Goal: Task Accomplishment & Management: Manage account settings

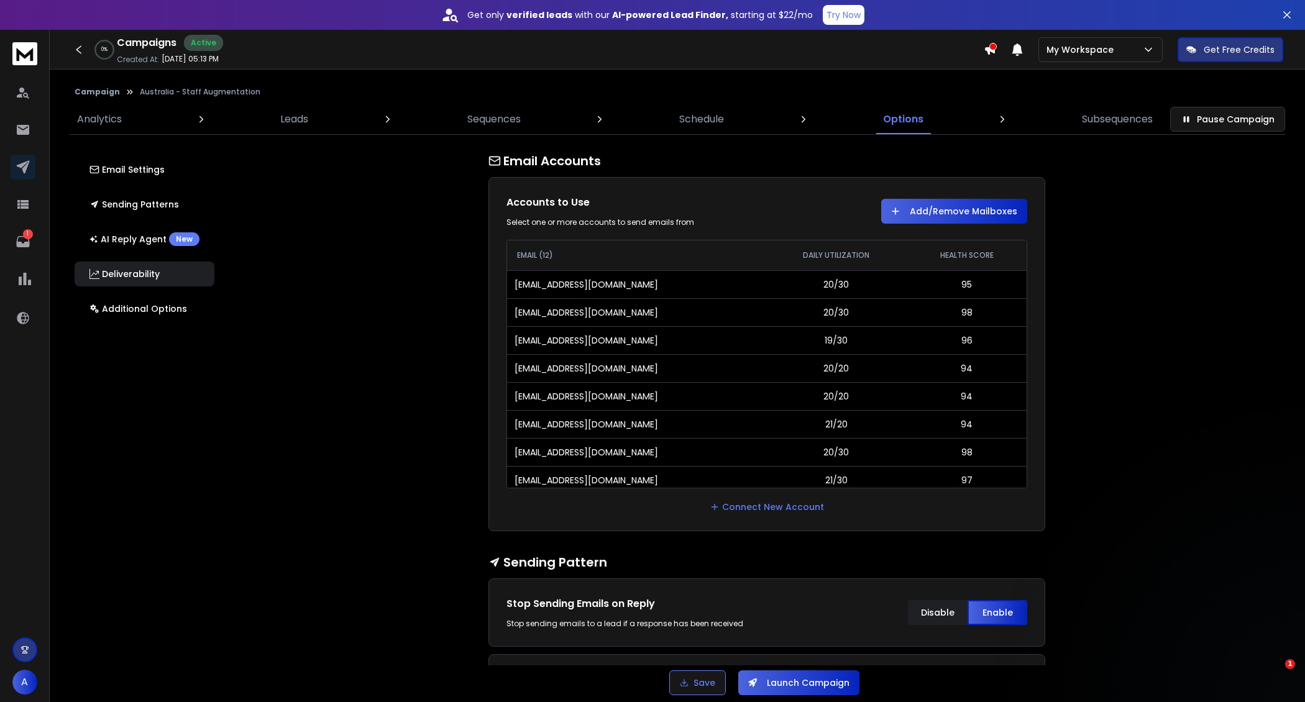
select select "*"
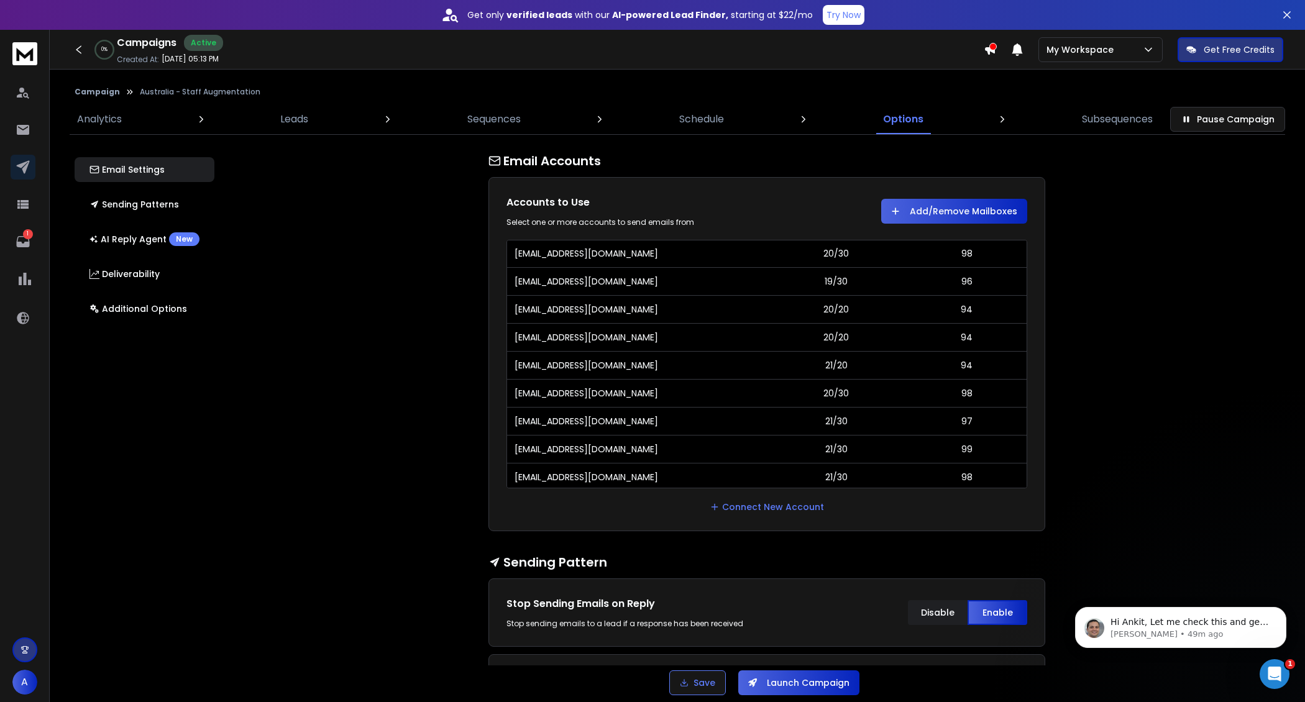
scroll to position [114, 0]
click at [106, 126] on p "Analytics" at bounding box center [99, 119] width 45 height 15
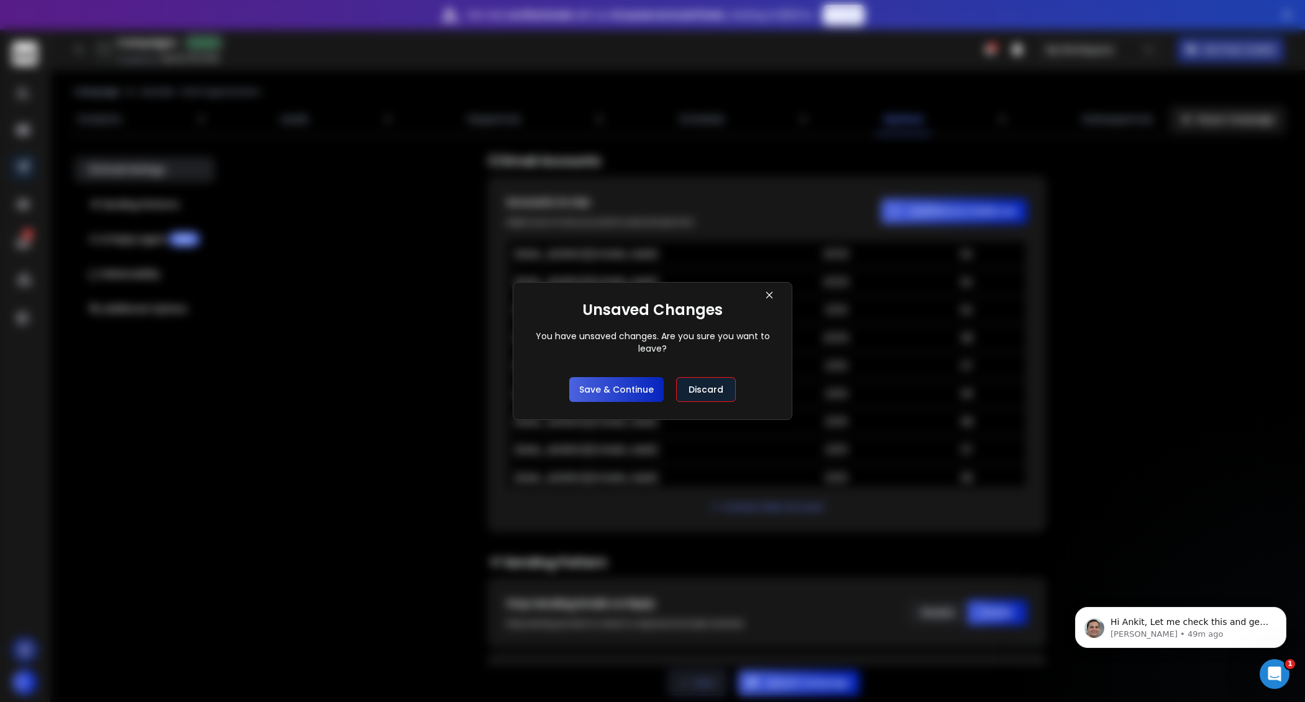
click at [615, 397] on button "Save & Continue" at bounding box center [616, 389] width 94 height 25
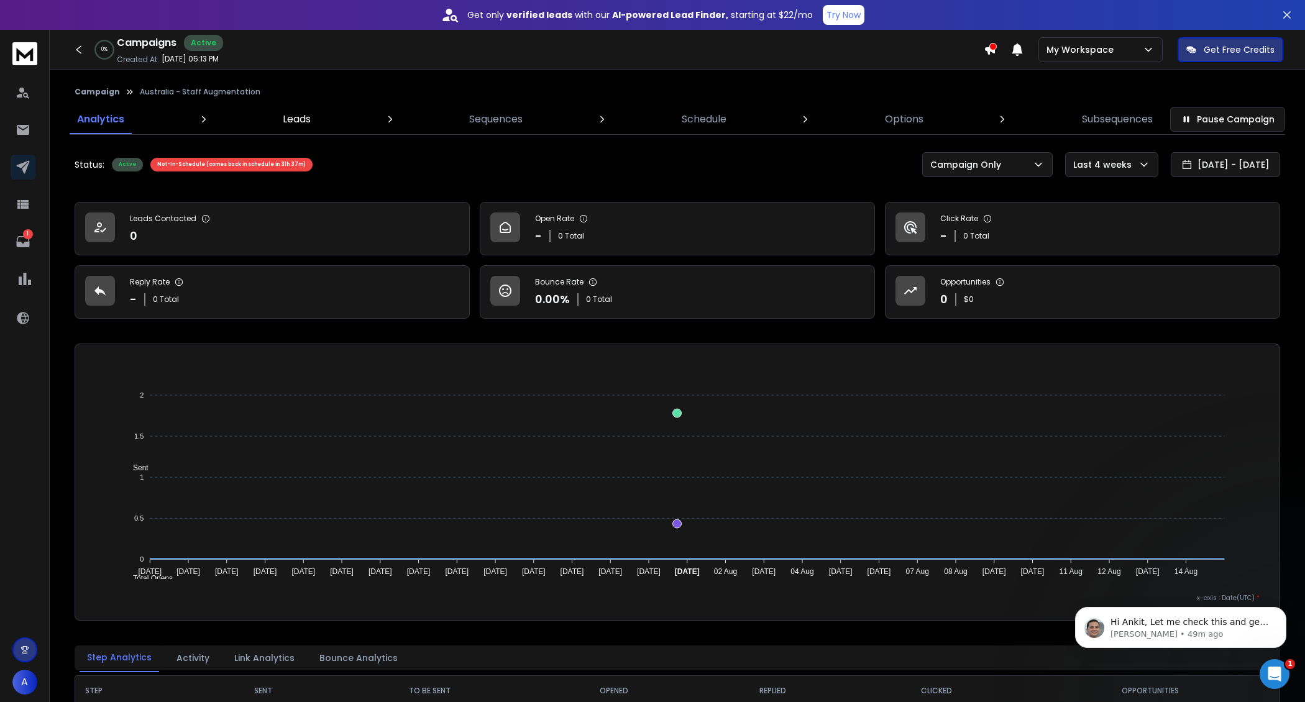
click at [289, 111] on link "Leads" at bounding box center [296, 119] width 43 height 30
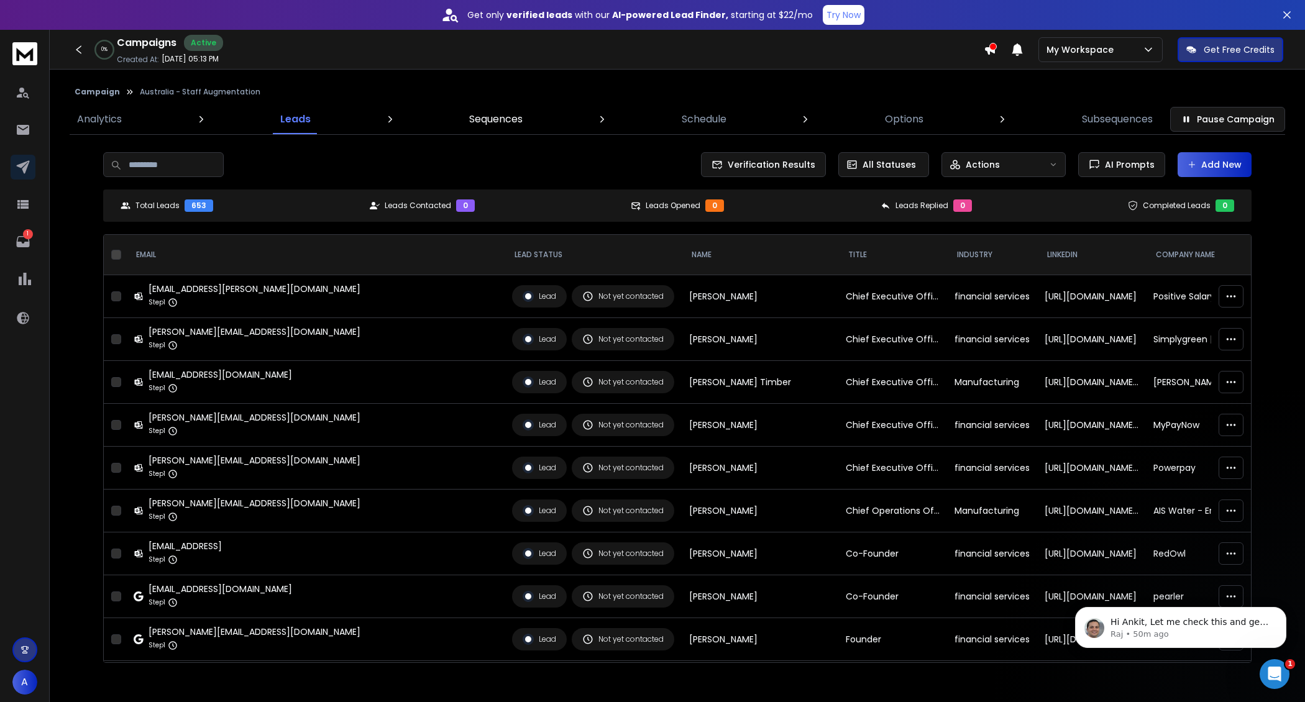
click at [523, 116] on link "Sequences" at bounding box center [496, 119] width 68 height 30
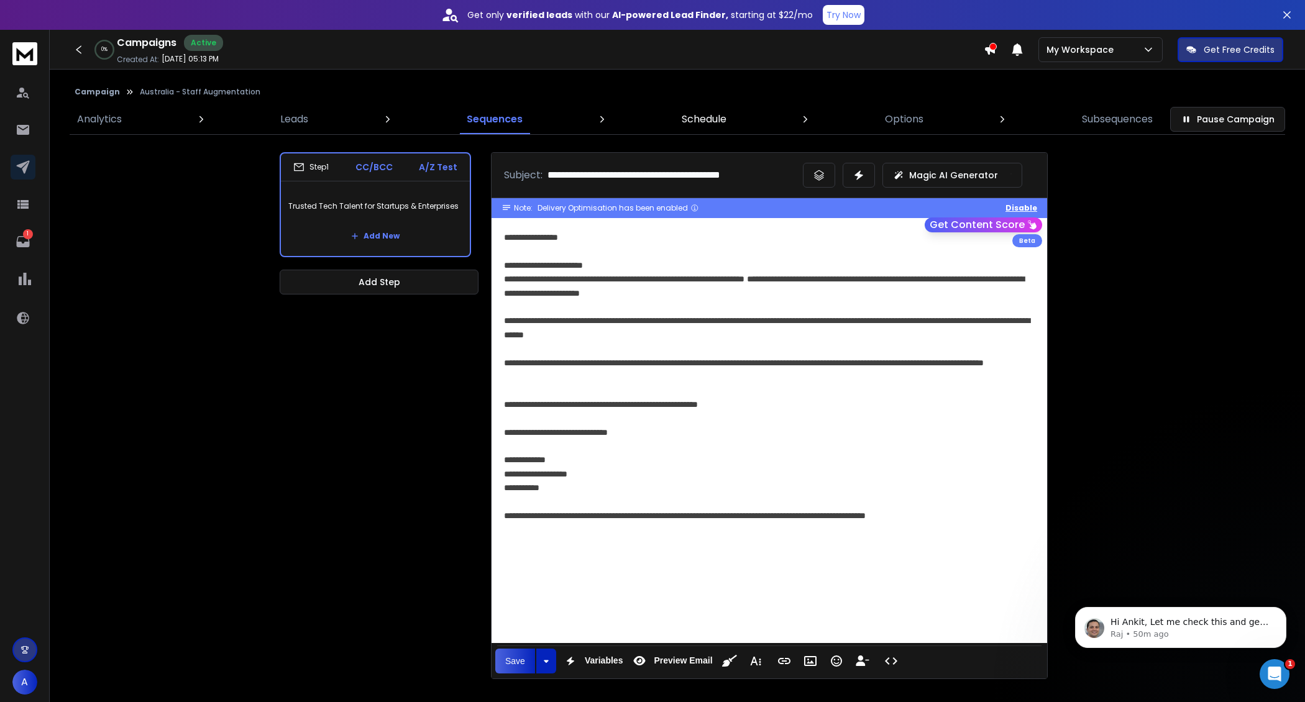
click at [716, 114] on p "Schedule" at bounding box center [704, 119] width 45 height 15
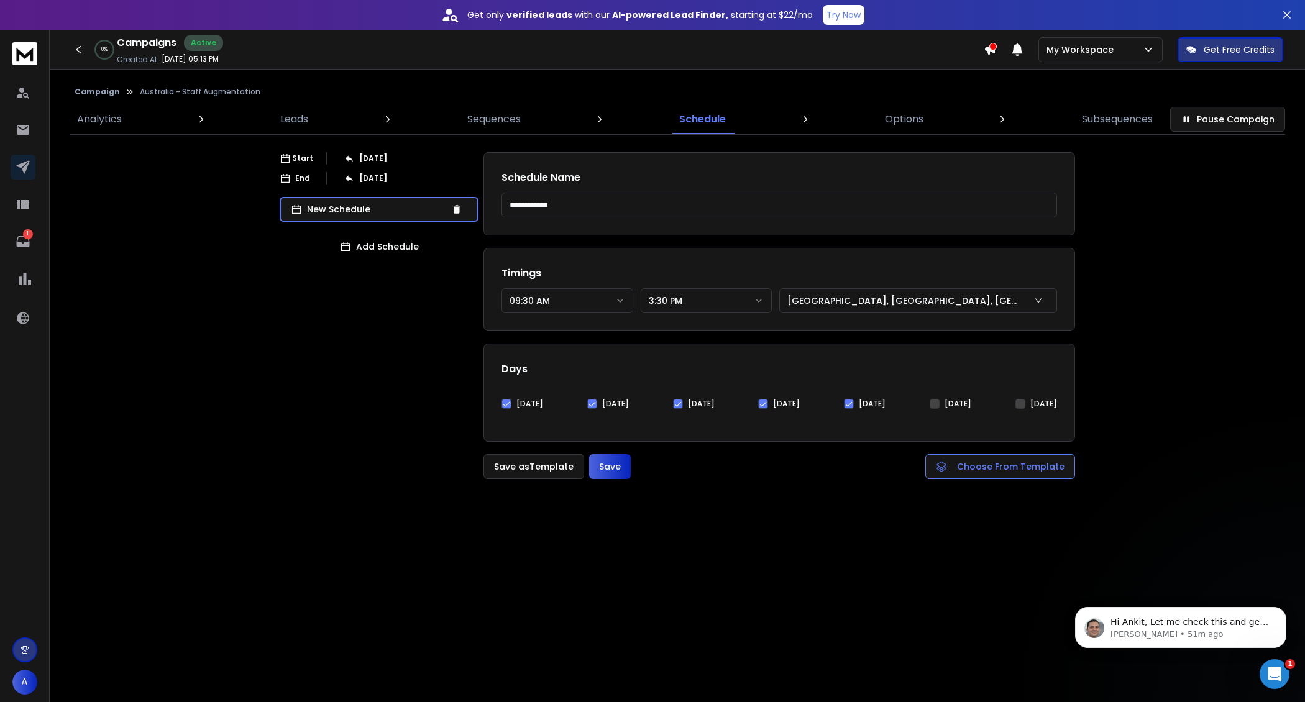
click at [914, 137] on div "**********" at bounding box center [678, 283] width 1216 height 402
click at [912, 133] on link "Options" at bounding box center [904, 119] width 53 height 30
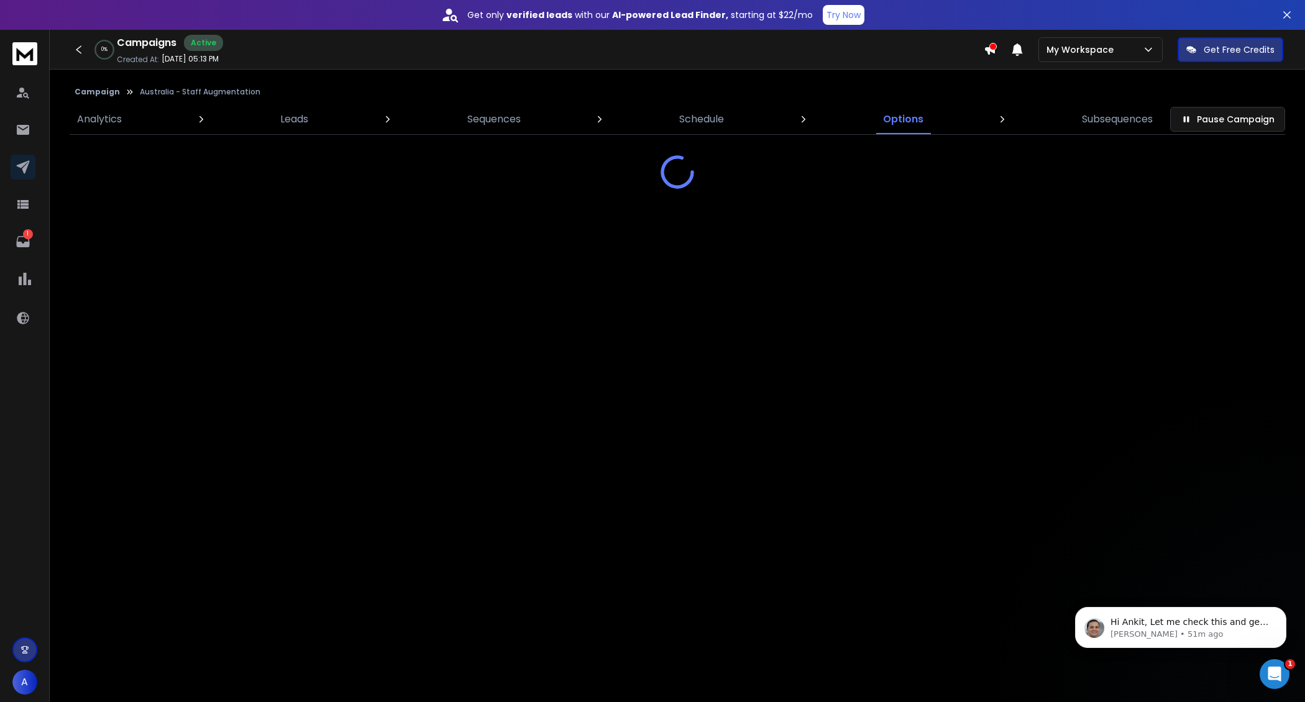
select select "*"
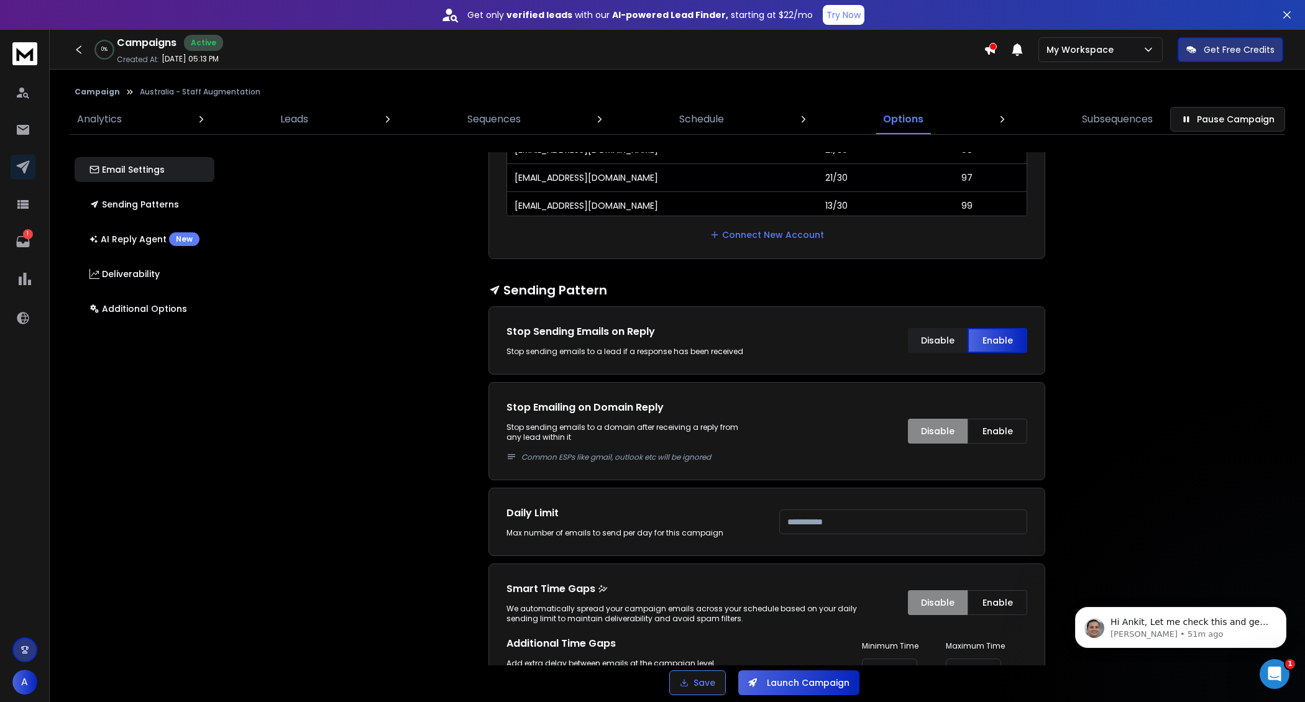
scroll to position [274, 0]
click at [299, 115] on p "Leads" at bounding box center [294, 119] width 28 height 15
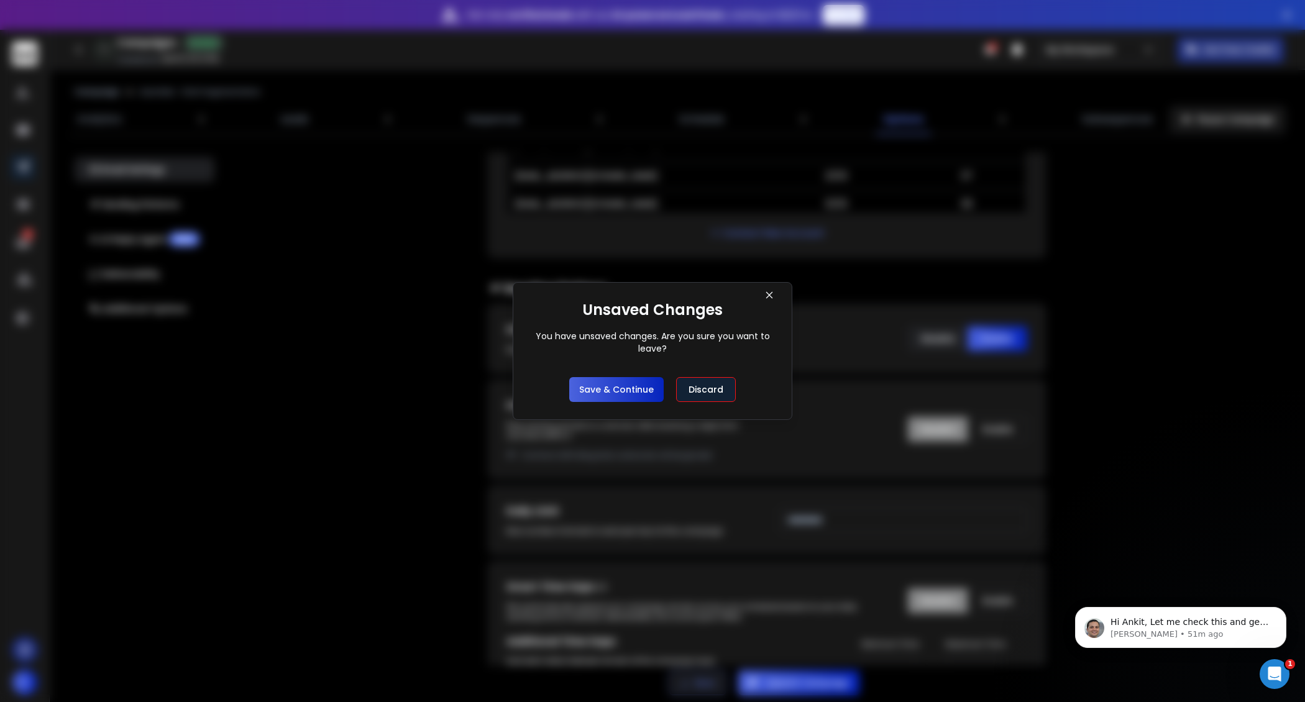
click at [608, 382] on button "Save & Continue" at bounding box center [616, 389] width 94 height 25
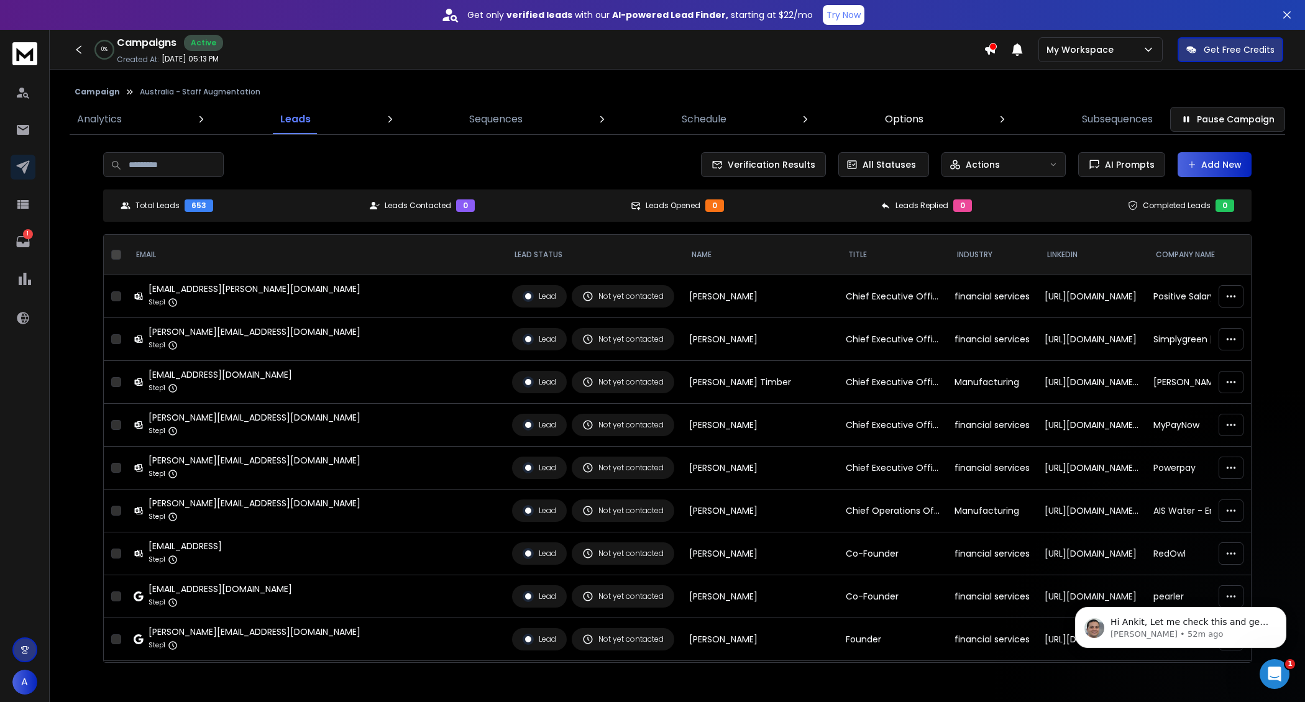
click at [896, 113] on p "Options" at bounding box center [904, 119] width 39 height 15
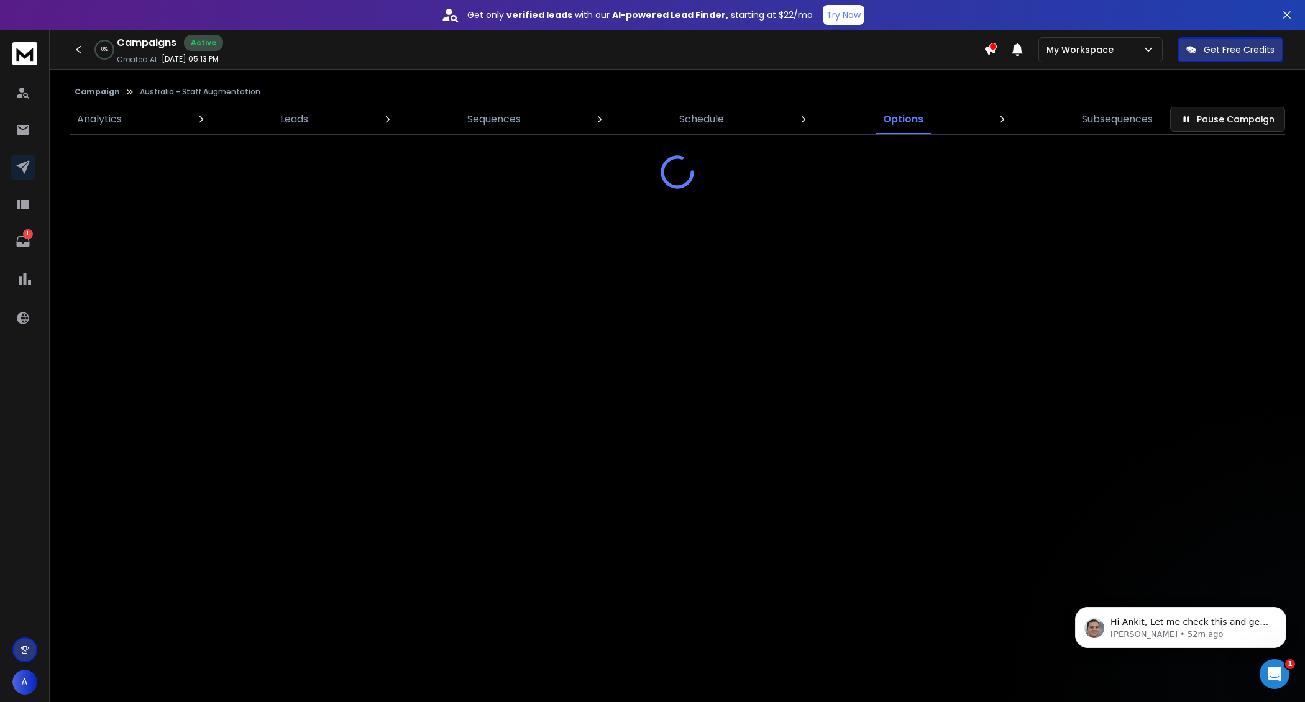
select select "*"
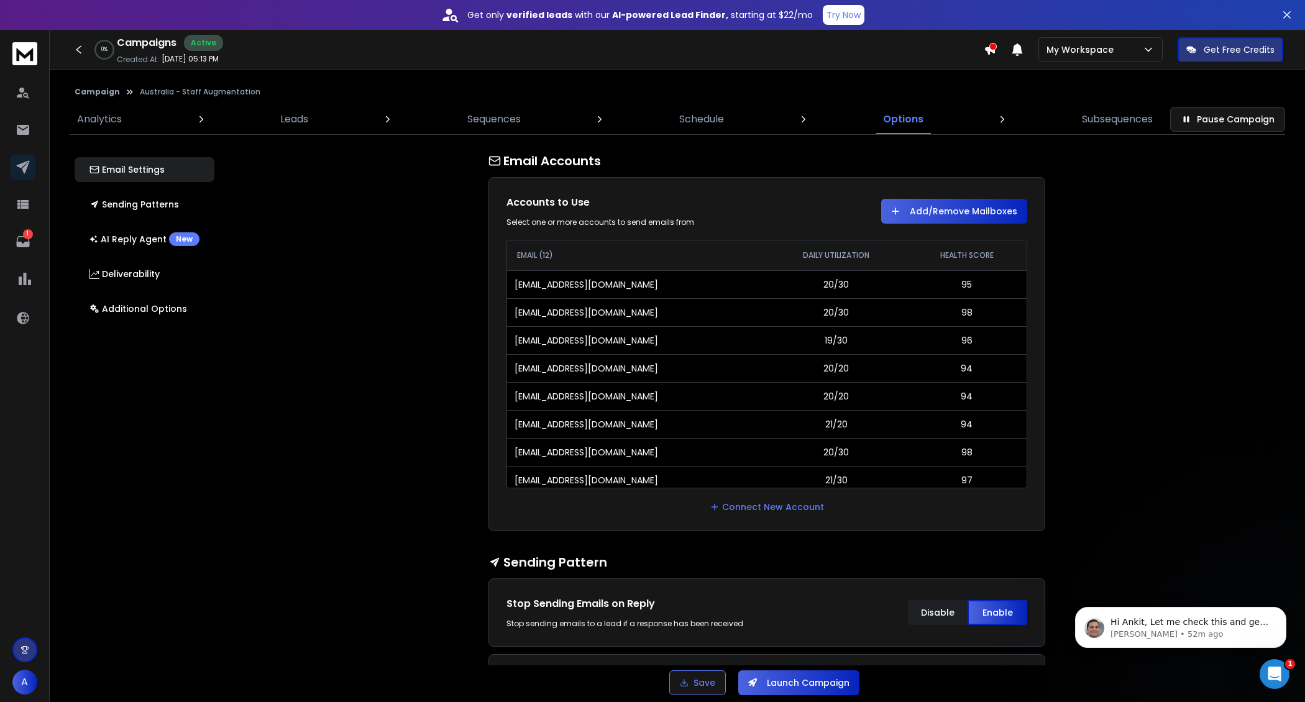
click at [554, 314] on p "neha@techenhance.pro" at bounding box center [587, 312] width 144 height 12
copy p "neha@techenhance.pro"
click at [26, 119] on link at bounding box center [23, 129] width 25 height 25
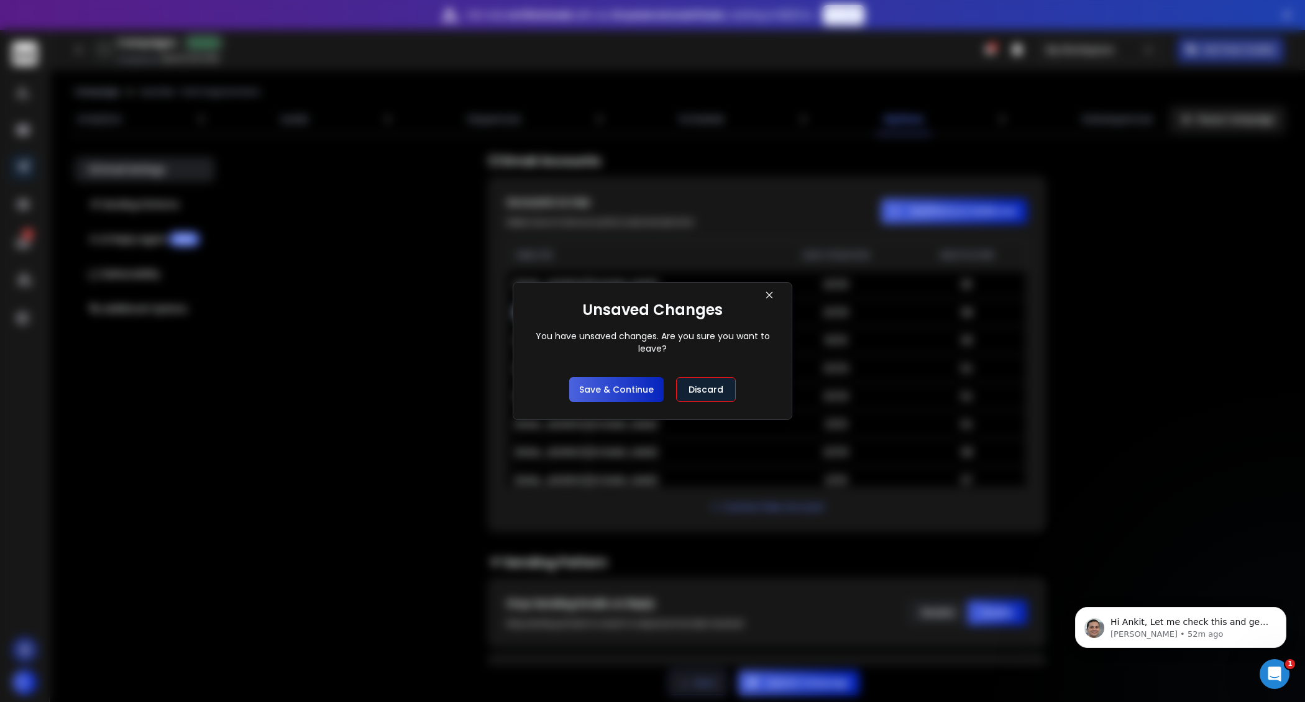
click at [602, 398] on button "Save & Continue" at bounding box center [616, 389] width 94 height 25
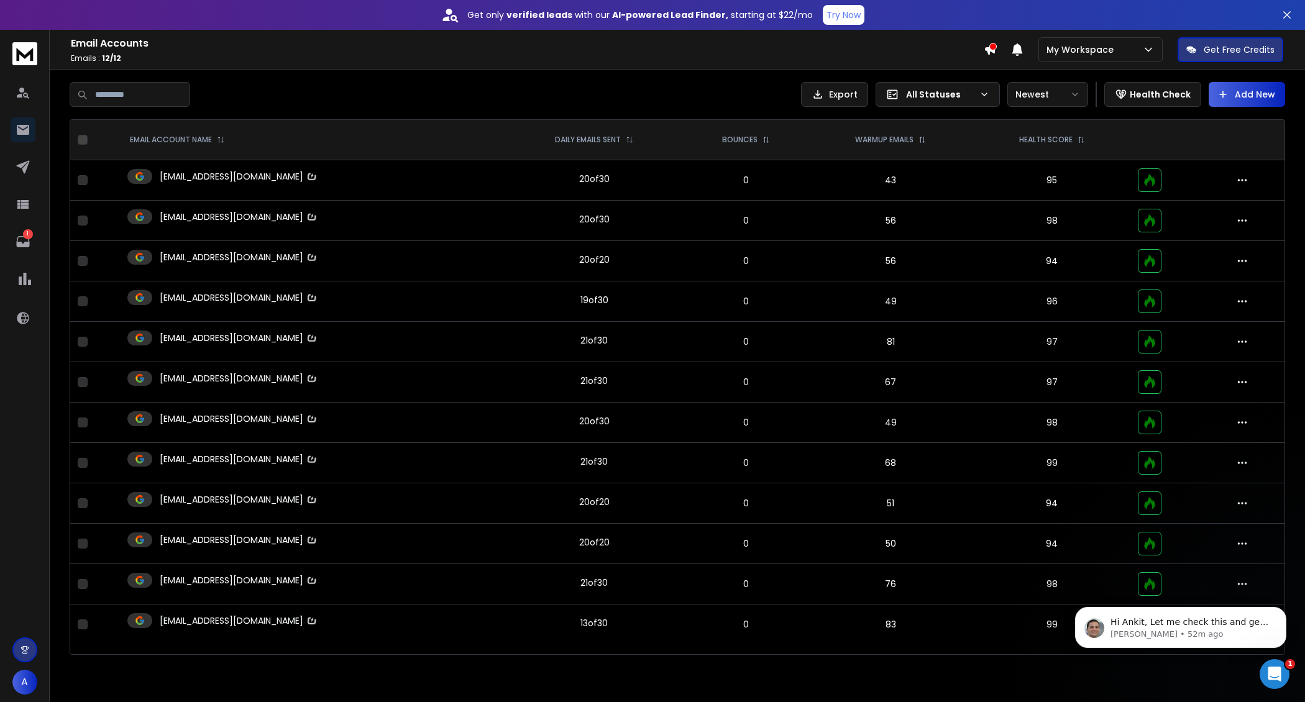
click at [35, 162] on div at bounding box center [25, 170] width 29 height 30
click at [25, 163] on icon at bounding box center [22, 166] width 13 height 13
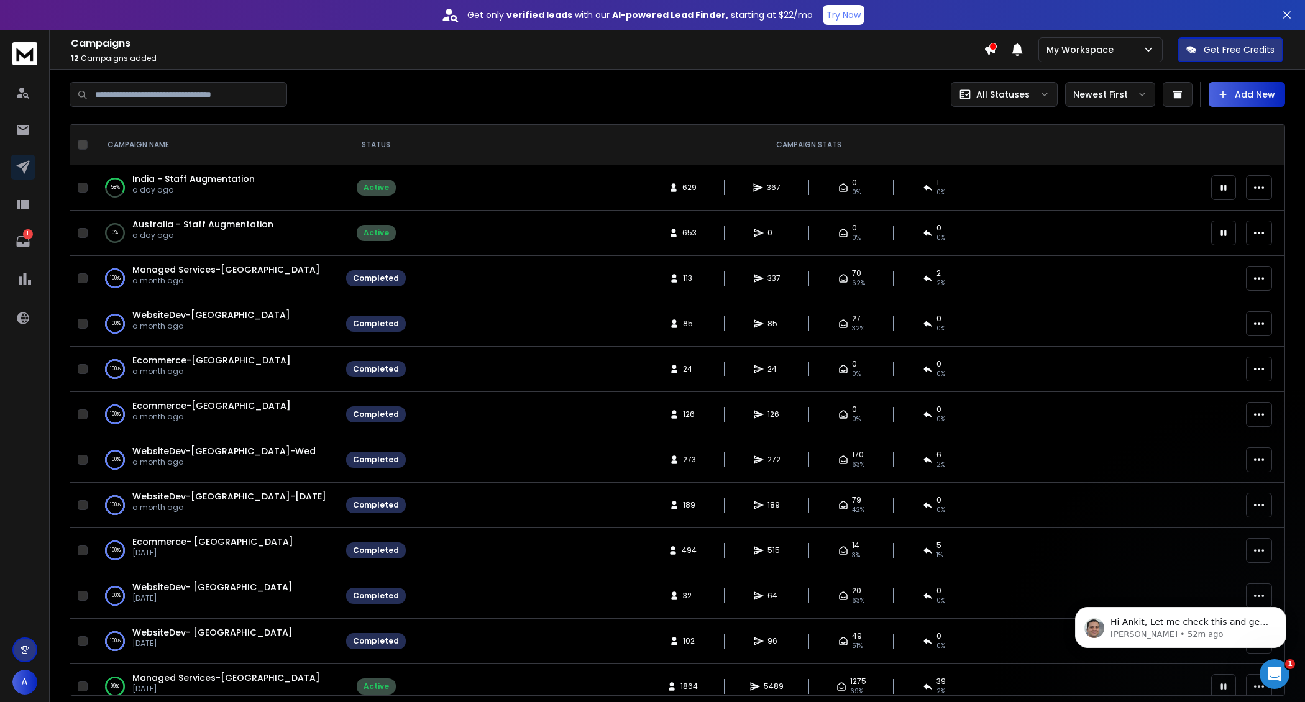
click at [234, 224] on span "Australia - Staff Augmentation" at bounding box center [202, 224] width 141 height 12
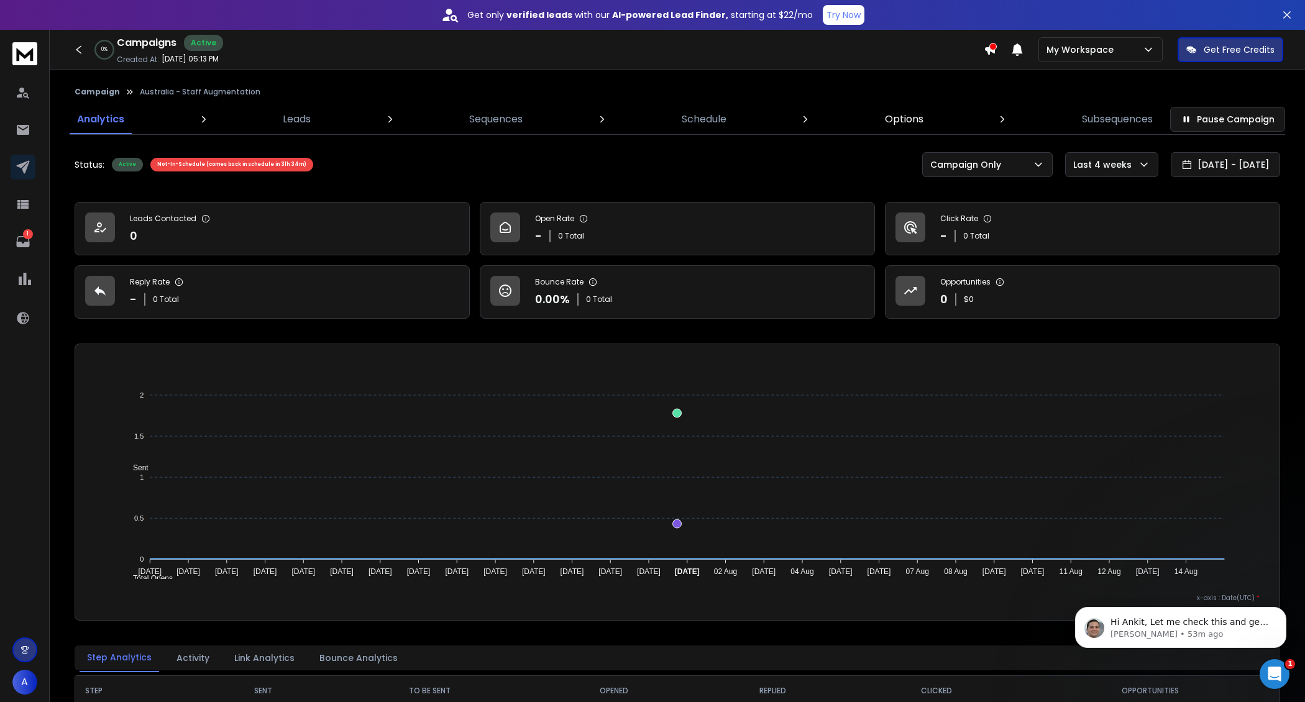
click at [894, 119] on p "Options" at bounding box center [904, 119] width 39 height 15
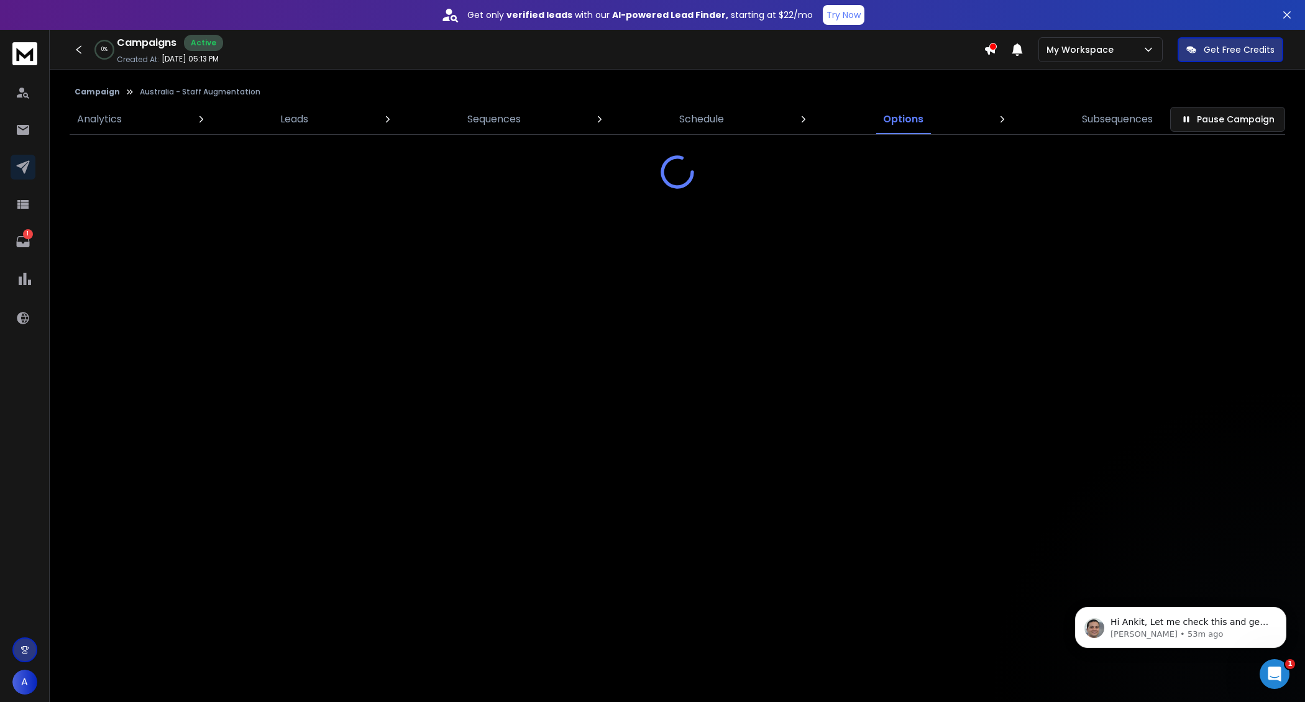
select select "*"
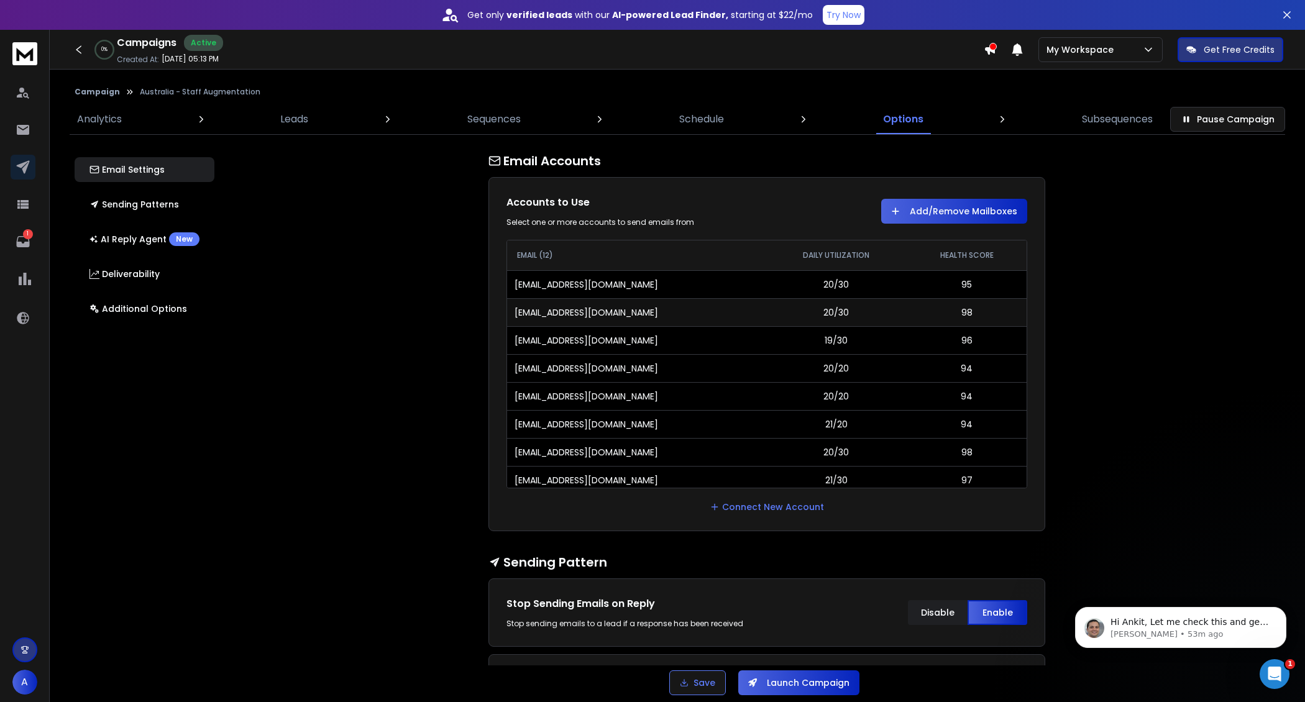
scroll to position [114, 0]
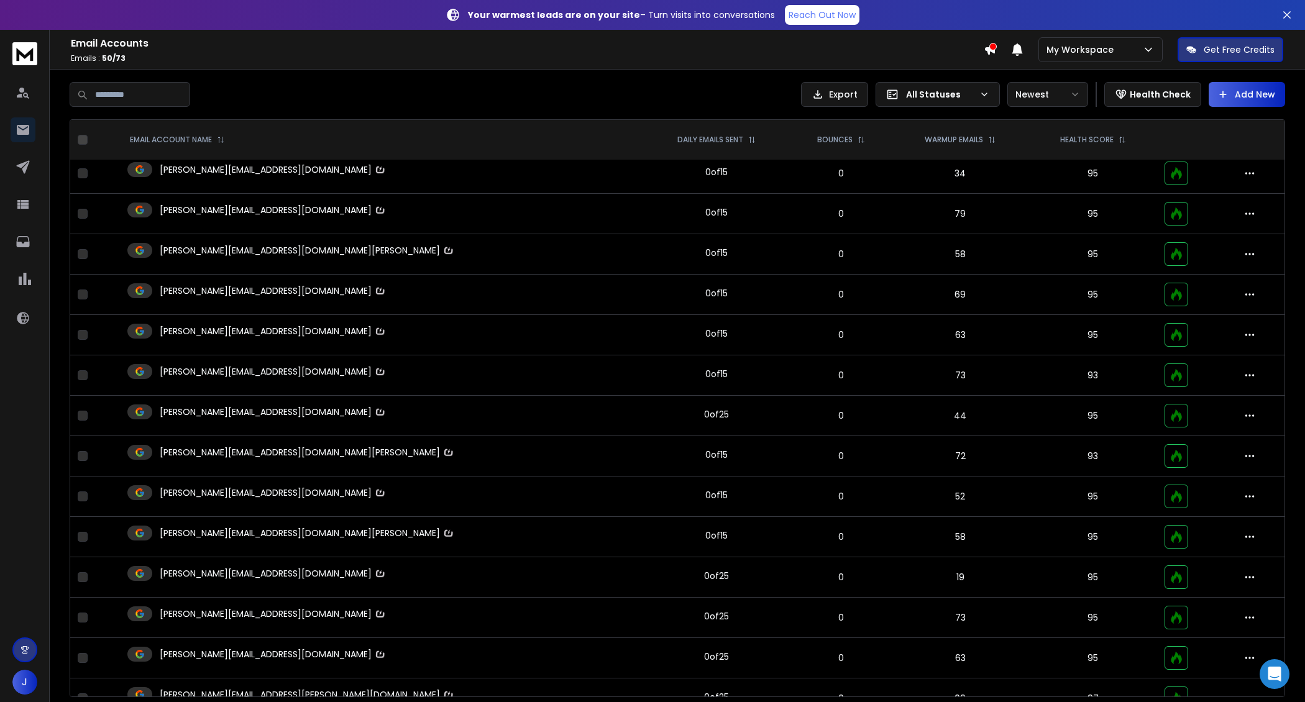
scroll to position [1499, 0]
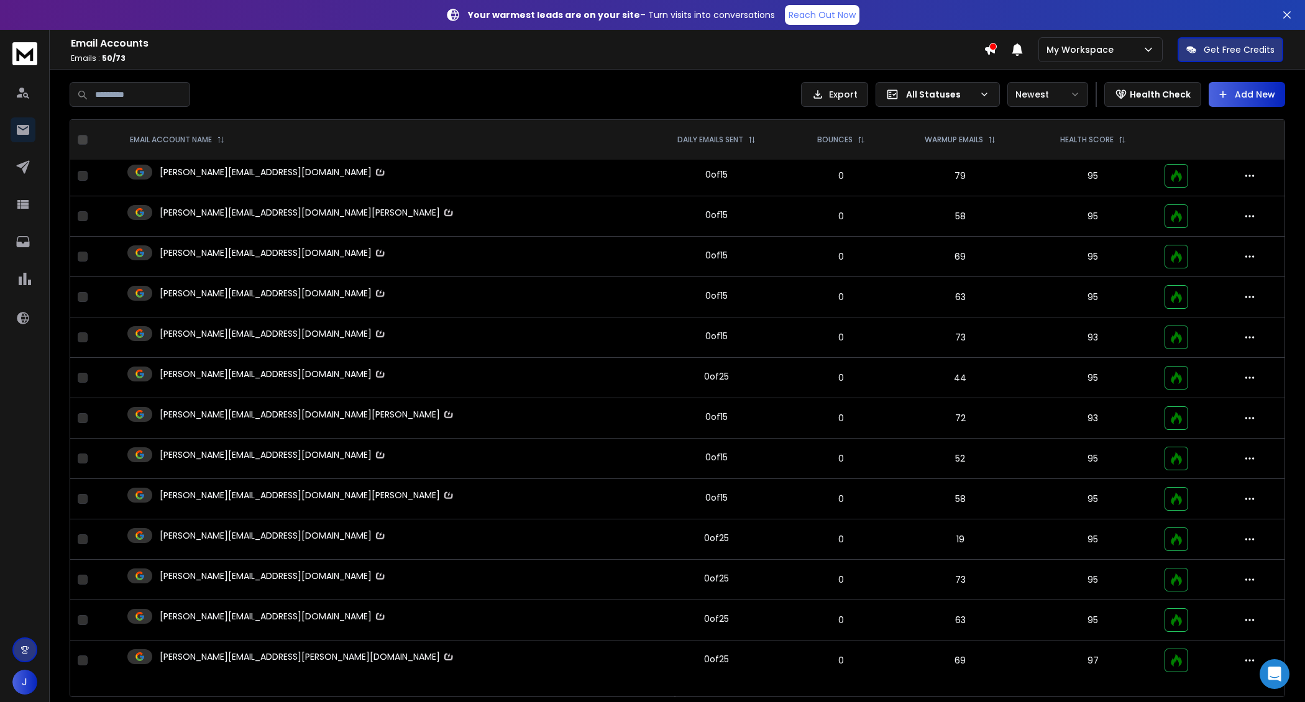
click at [236, 368] on p "julia@anylennyresearch.com" at bounding box center [273, 374] width 227 height 13
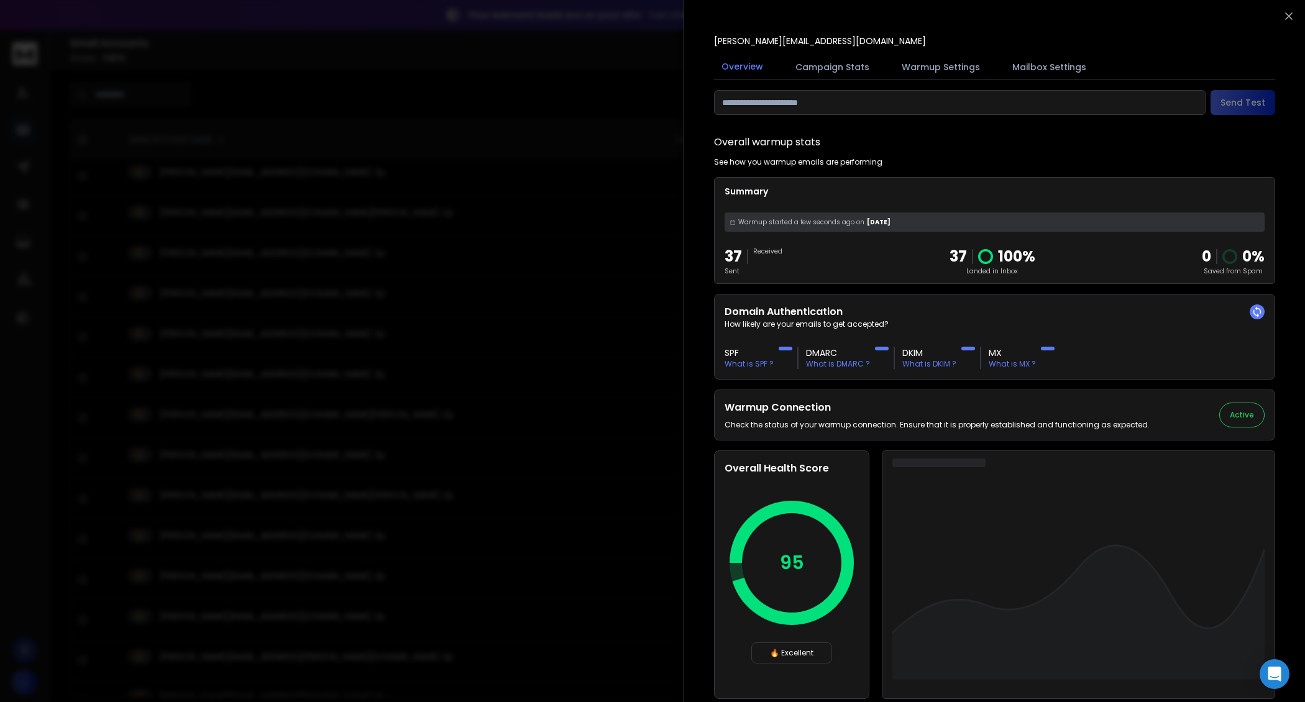
click at [783, 107] on input "email" at bounding box center [960, 102] width 492 height 25
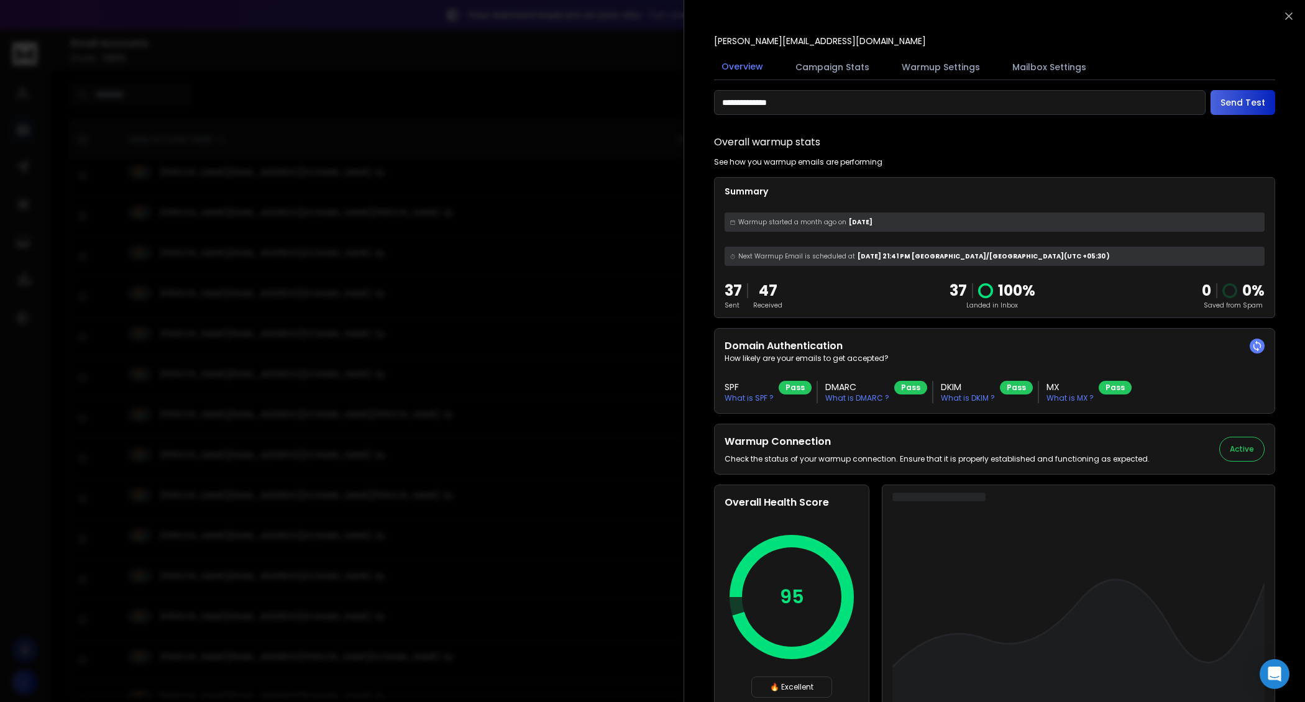
type input "**********"
click at [1215, 106] on button "Send Test" at bounding box center [1243, 102] width 65 height 25
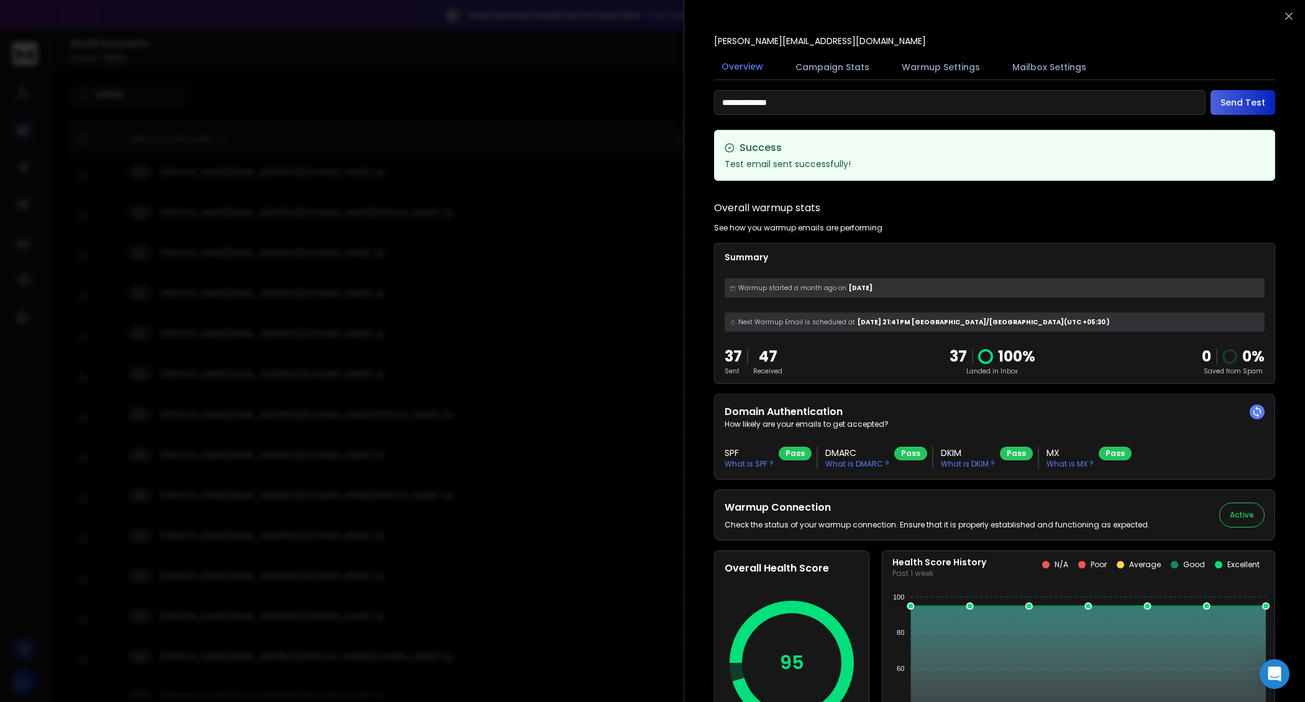
click at [827, 72] on button "Campaign Stats" at bounding box center [832, 66] width 89 height 27
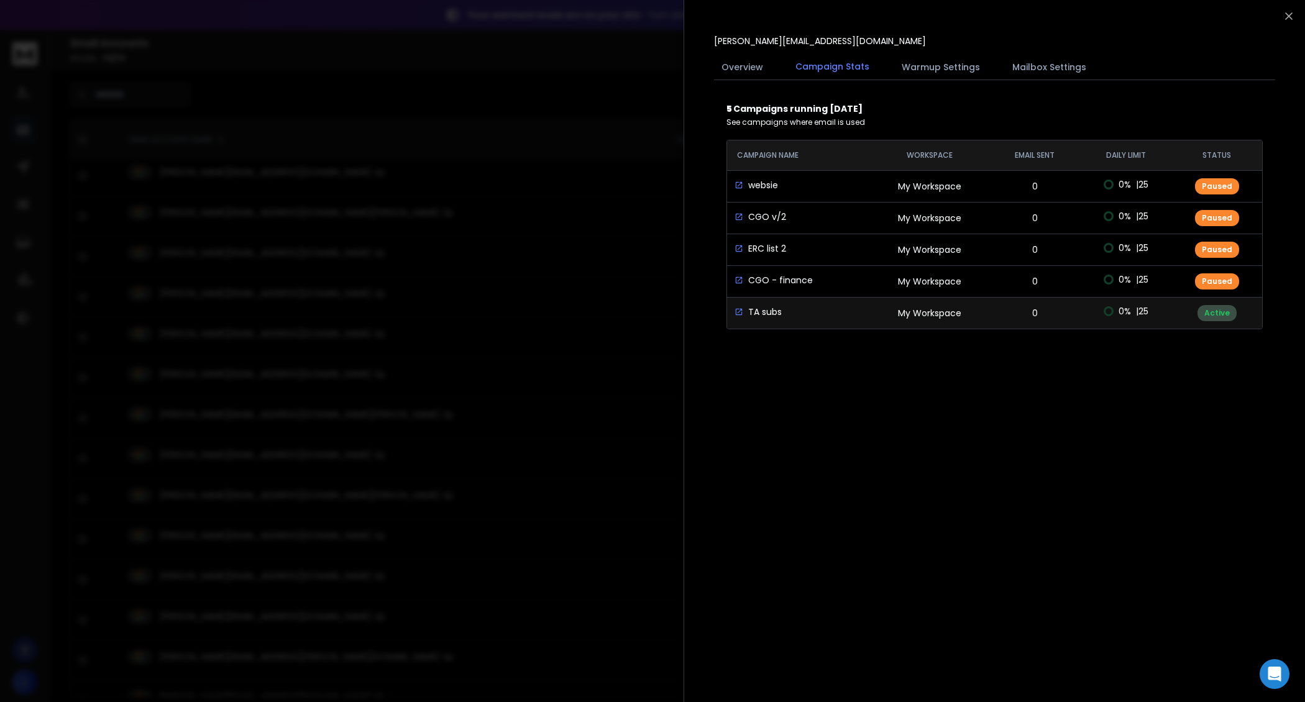
click at [1000, 317] on td "0" at bounding box center [1035, 313] width 91 height 32
click at [741, 309] on icon at bounding box center [739, 311] width 7 height 7
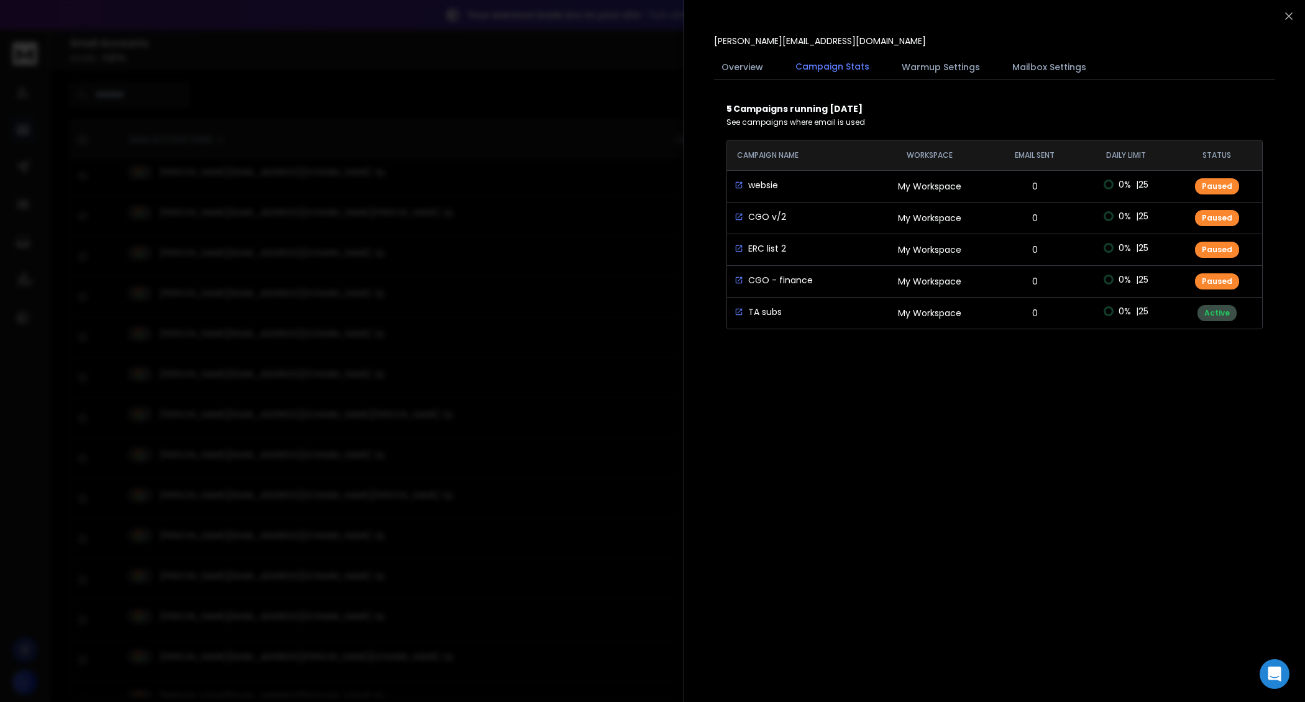
click at [759, 40] on p "[PERSON_NAME][EMAIL_ADDRESS][DOMAIN_NAME]" at bounding box center [820, 41] width 212 height 12
copy p "[PERSON_NAME][EMAIL_ADDRESS][DOMAIN_NAME]"
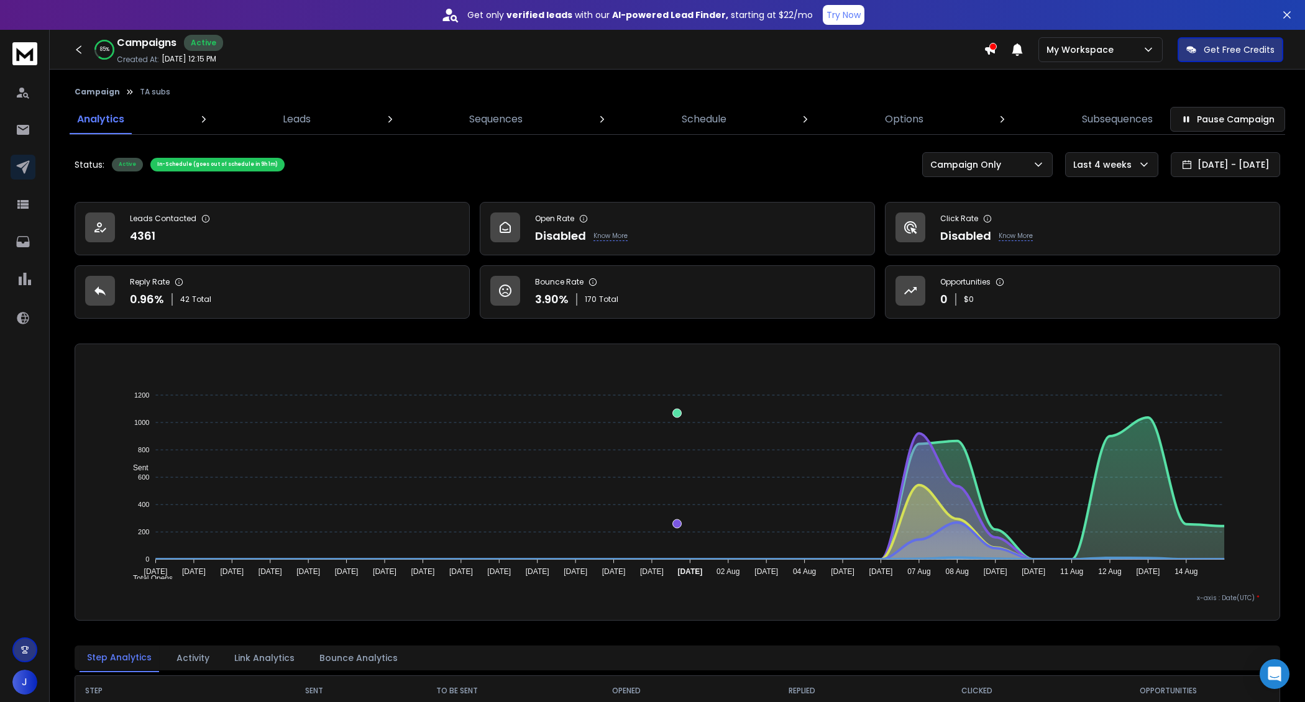
click at [272, 123] on div "Analytics Leads Sequences Schedule Options Subsequences" at bounding box center [615, 119] width 1091 height 30
click at [285, 123] on p "Leads" at bounding box center [297, 119] width 28 height 15
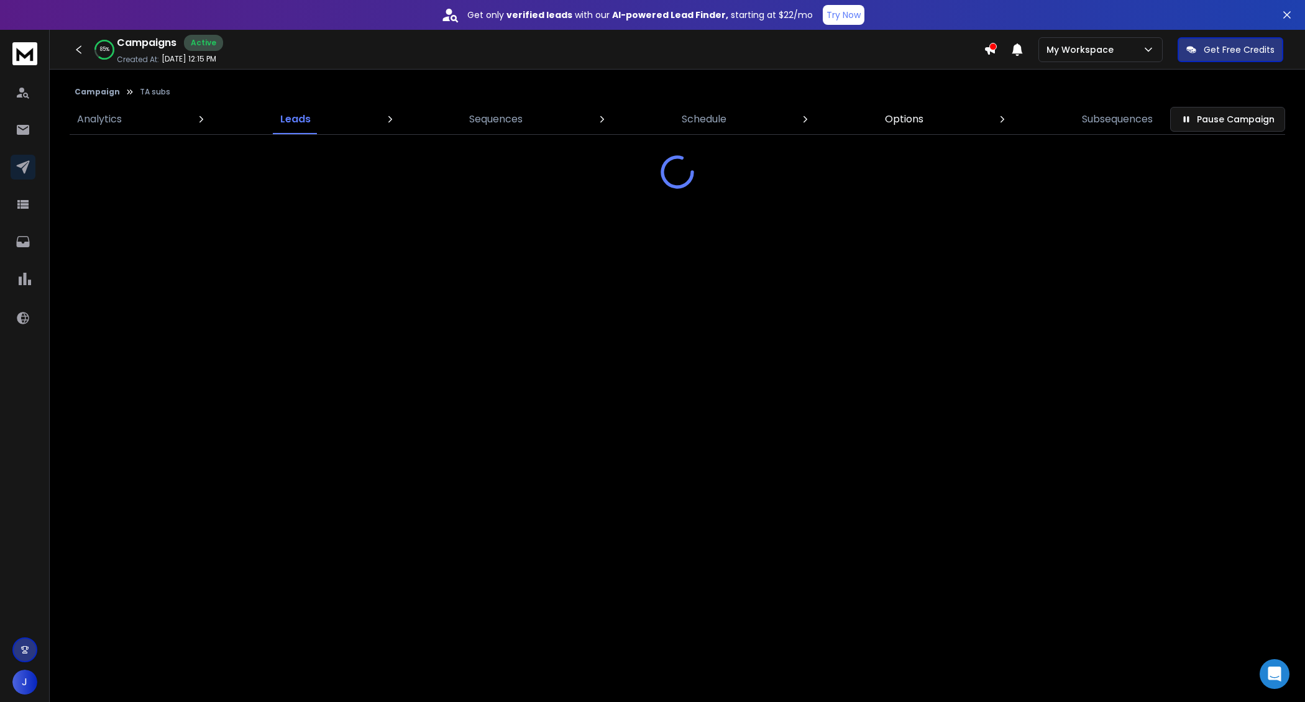
click at [922, 118] on p "Options" at bounding box center [904, 119] width 39 height 15
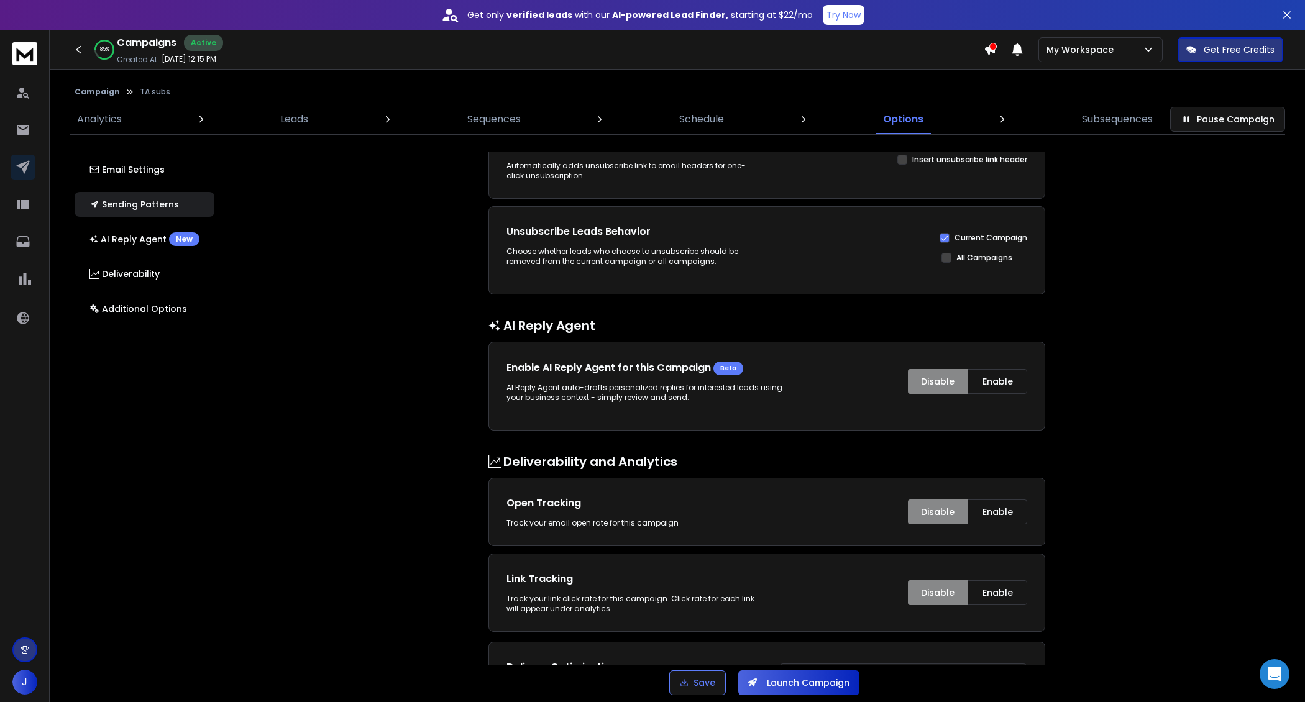
scroll to position [137, 0]
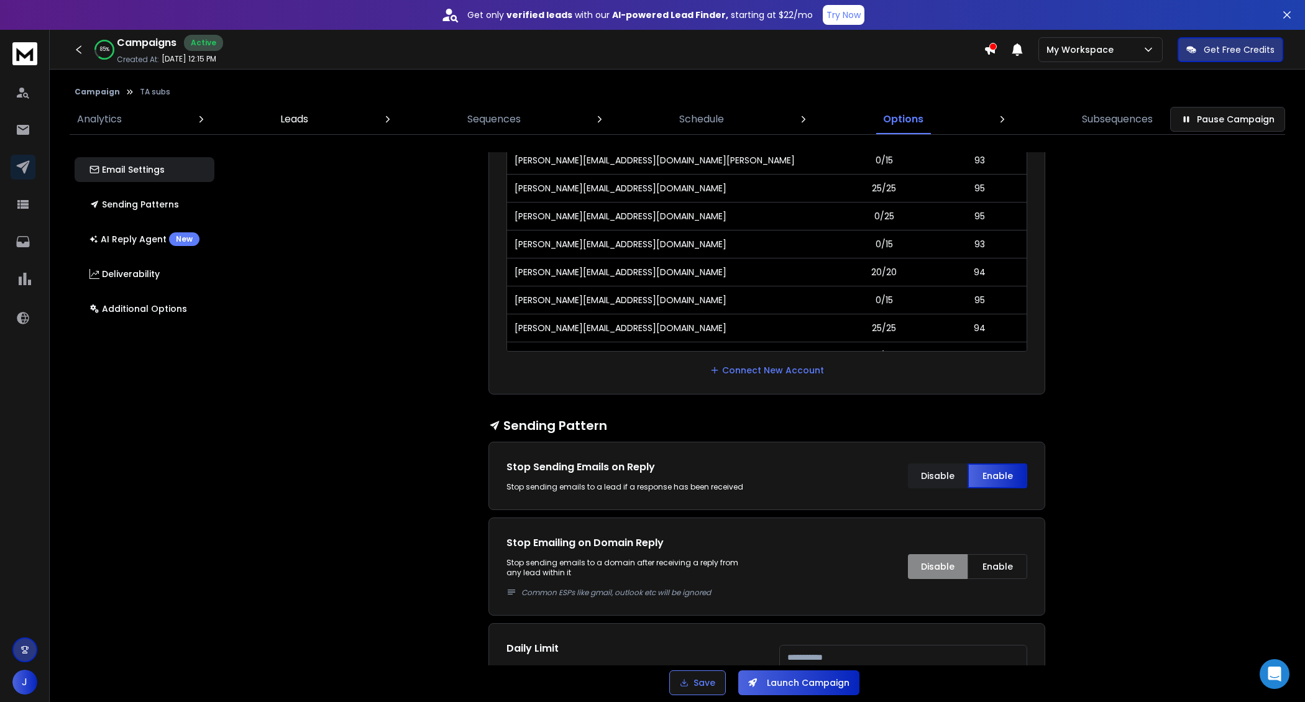
click at [316, 111] on link "Leads" at bounding box center [294, 119] width 43 height 30
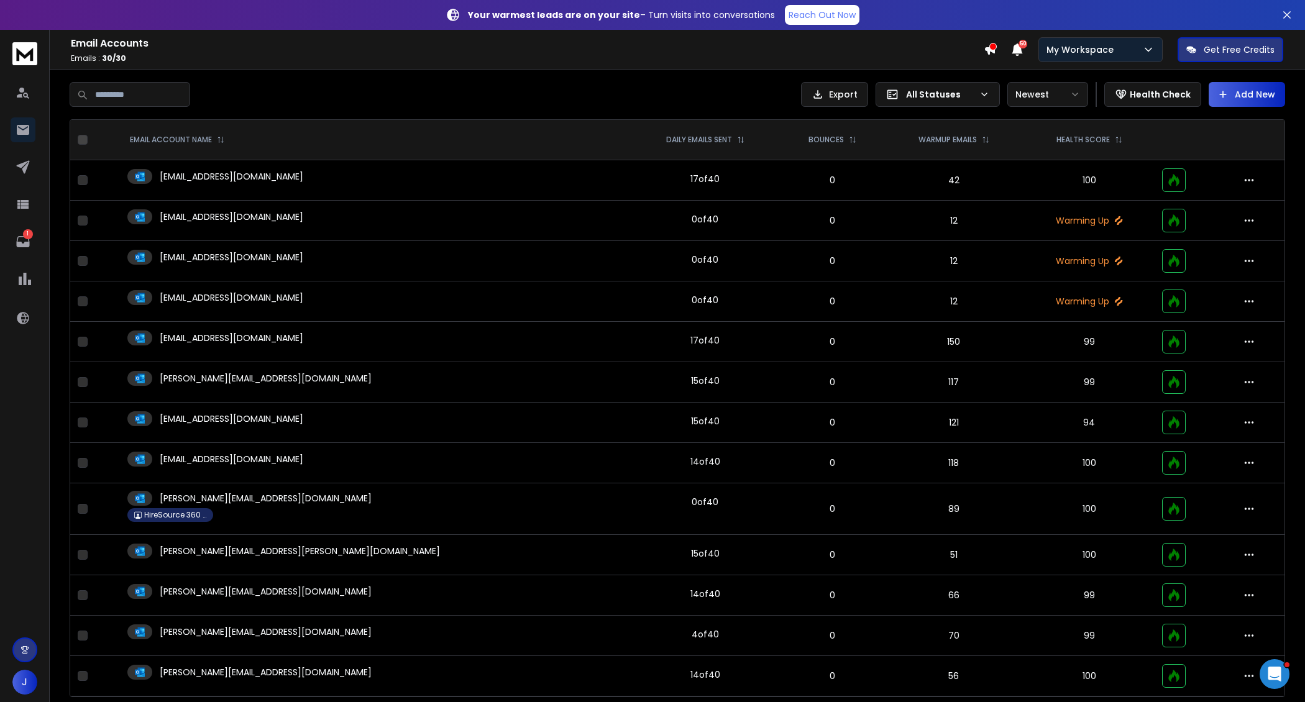
click at [1082, 56] on button "My Workspace" at bounding box center [1101, 49] width 124 height 25
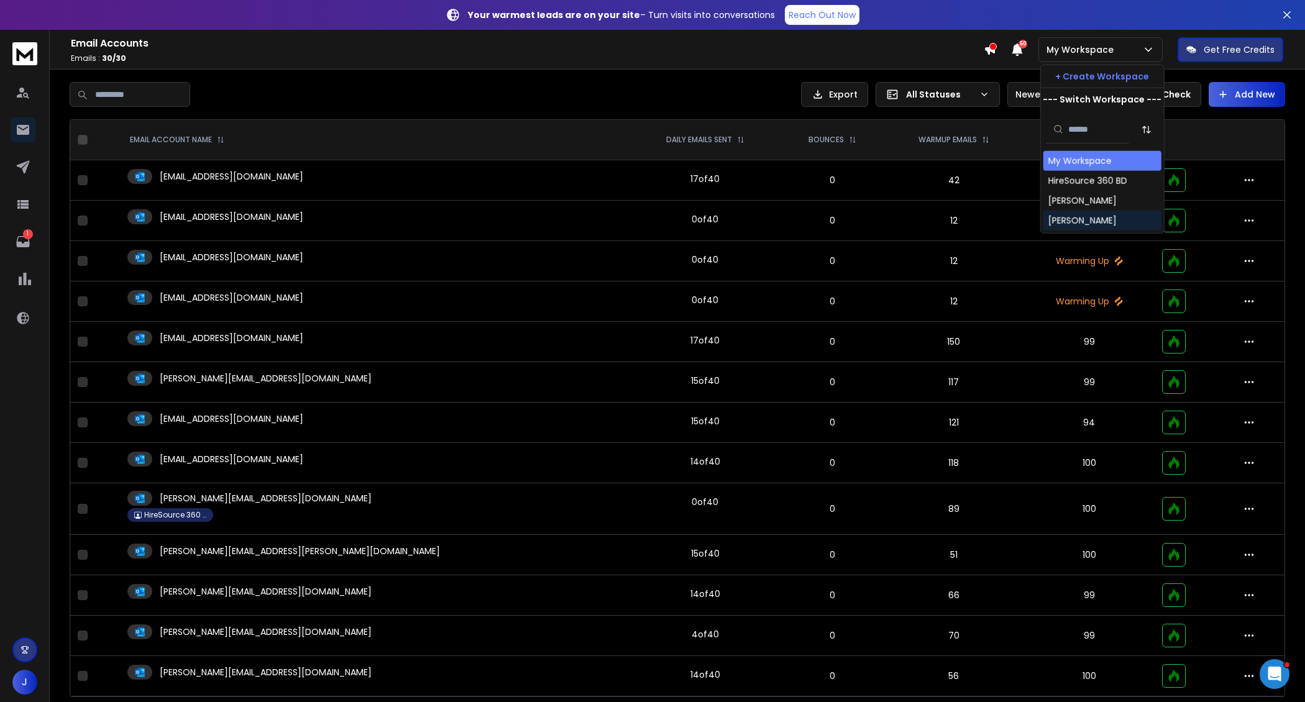
click at [1118, 227] on div "Robyn Heath" at bounding box center [1103, 221] width 118 height 20
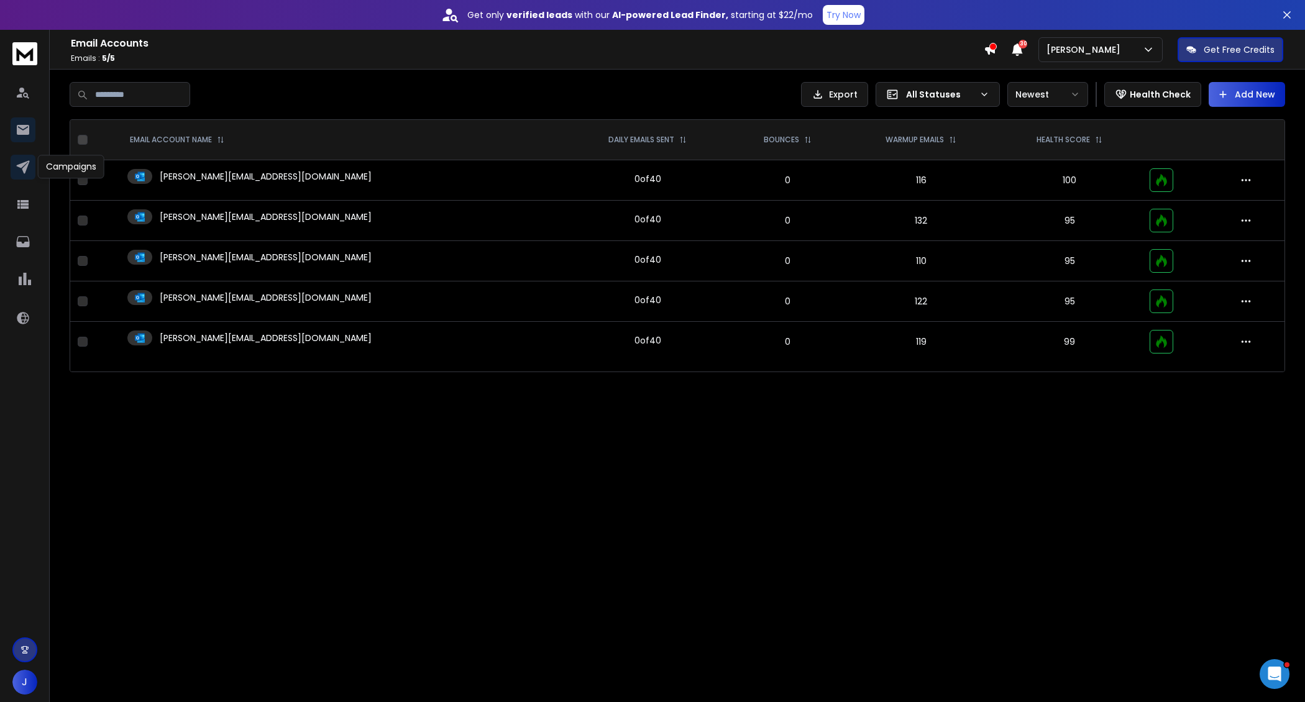
click at [48, 162] on div "Campaigns" at bounding box center [71, 167] width 67 height 24
click at [39, 162] on div "Campaigns" at bounding box center [71, 167] width 67 height 24
click at [25, 160] on icon at bounding box center [23, 167] width 15 height 15
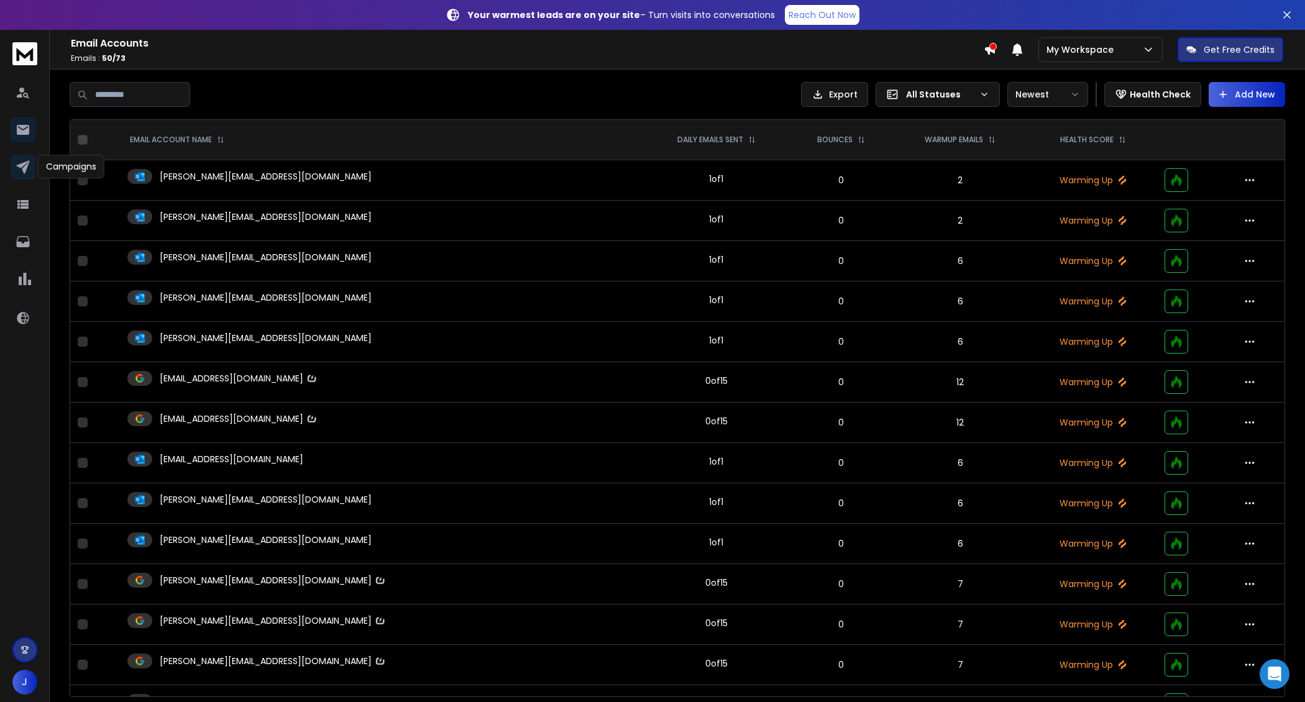
click at [29, 168] on icon at bounding box center [23, 167] width 15 height 15
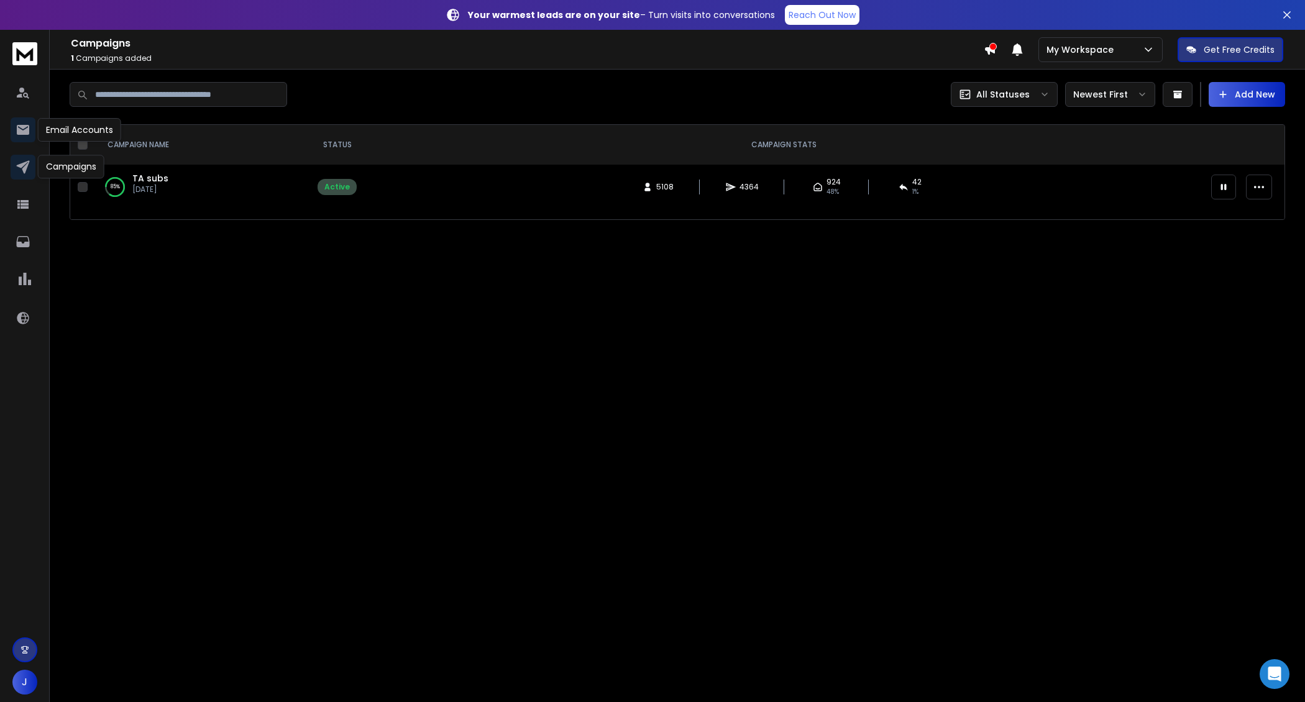
click at [17, 121] on link at bounding box center [23, 129] width 25 height 25
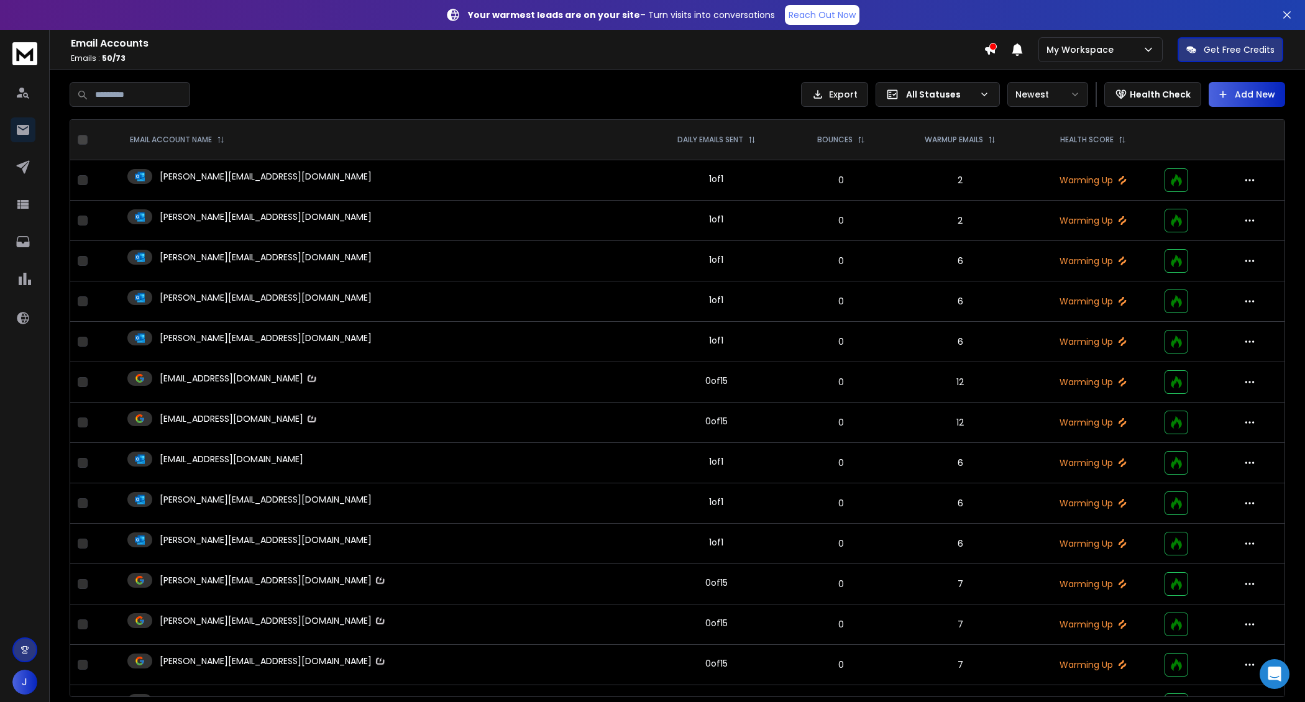
scroll to position [1499, 0]
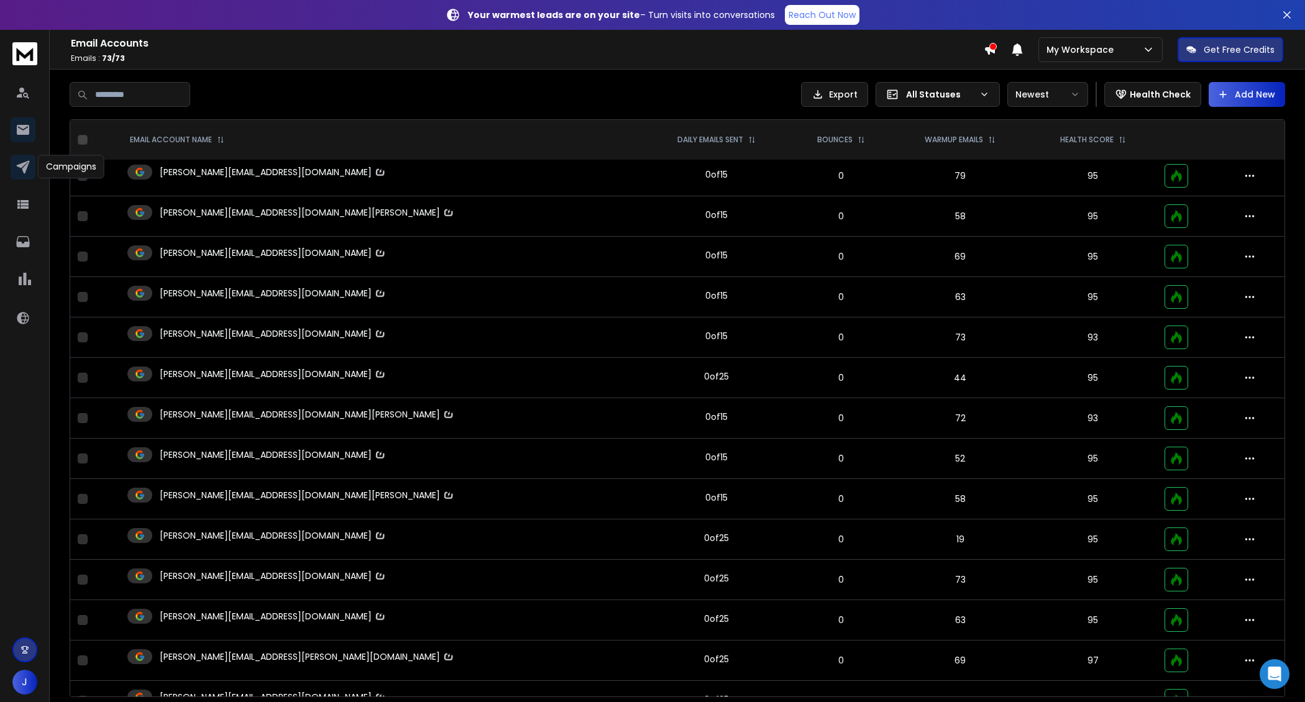
click at [23, 163] on icon at bounding box center [22, 166] width 13 height 13
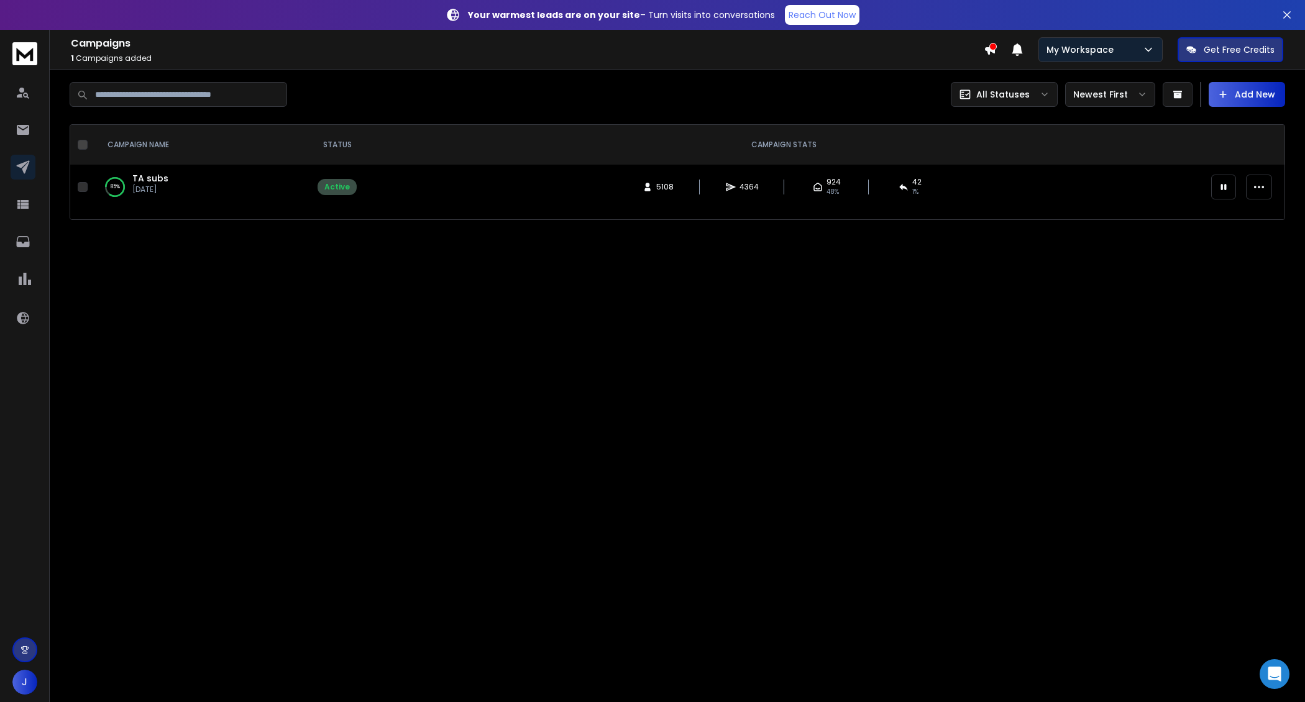
click at [1057, 58] on button "My Workspace" at bounding box center [1101, 49] width 124 height 25
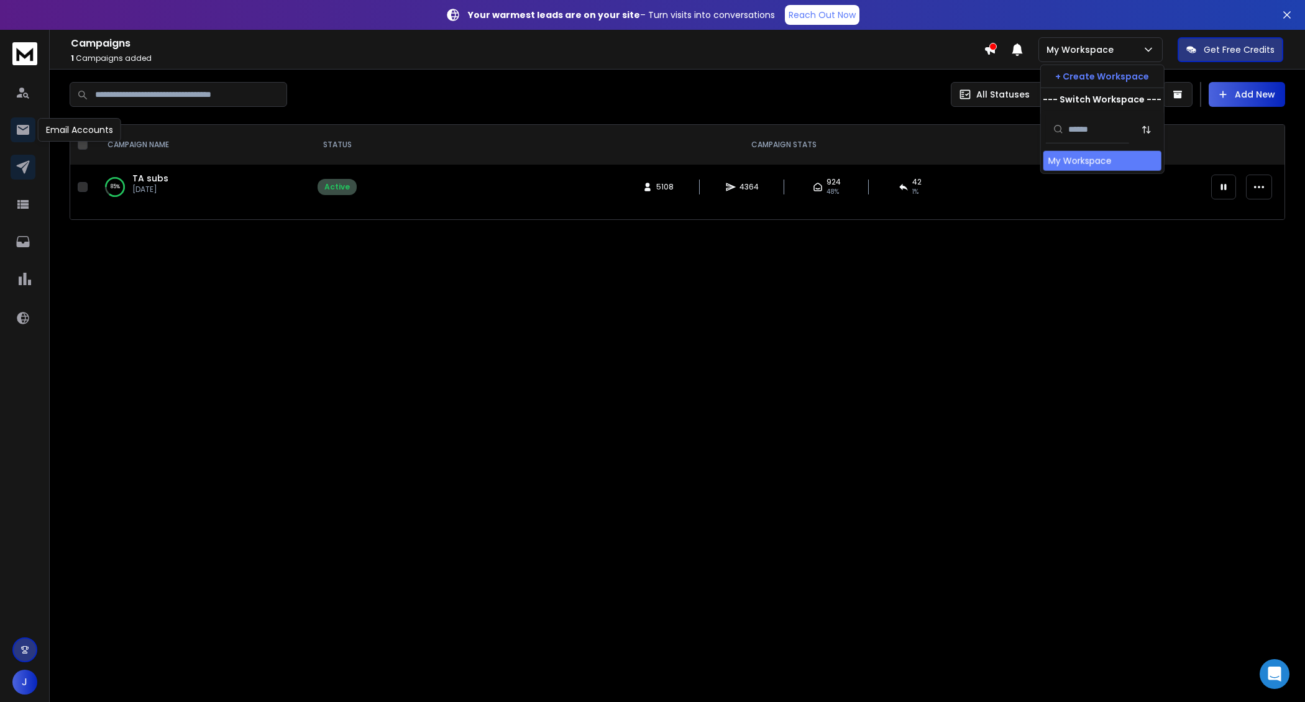
click at [27, 128] on icon at bounding box center [23, 130] width 12 height 10
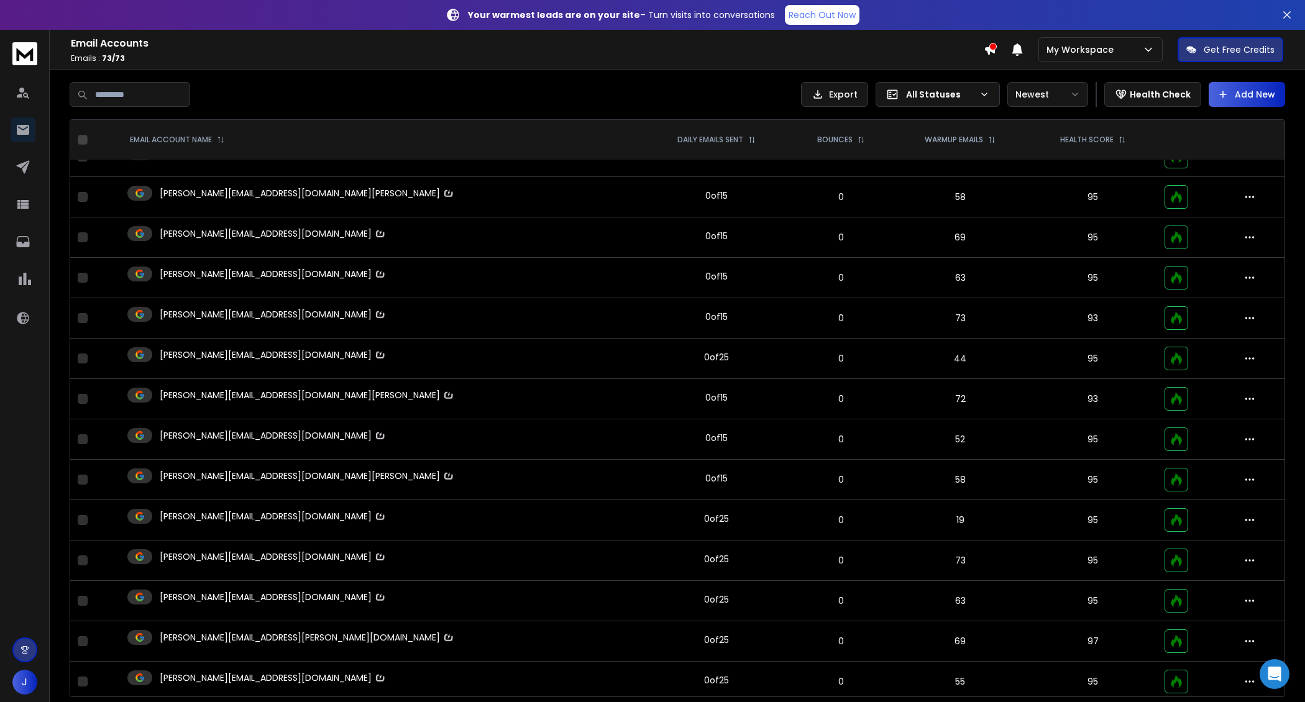
scroll to position [1521, 0]
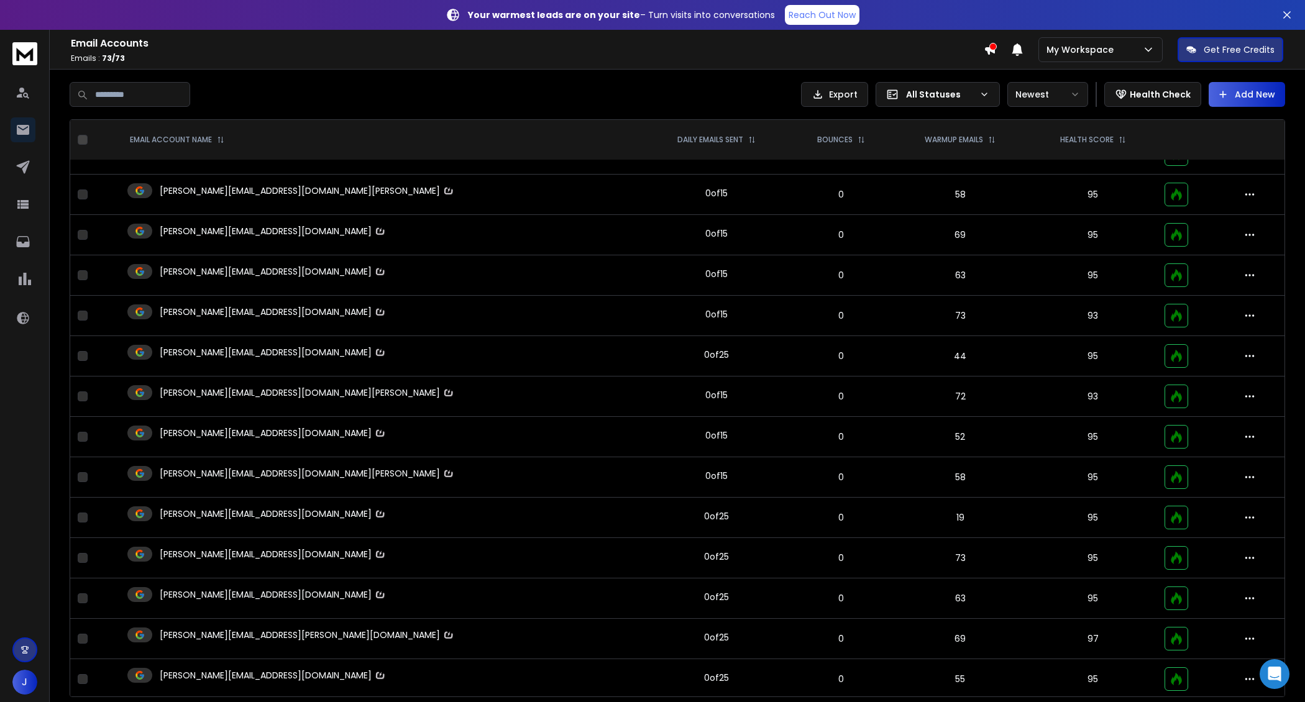
click at [203, 346] on p "[PERSON_NAME][EMAIL_ADDRESS][DOMAIN_NAME]" at bounding box center [273, 352] width 227 height 13
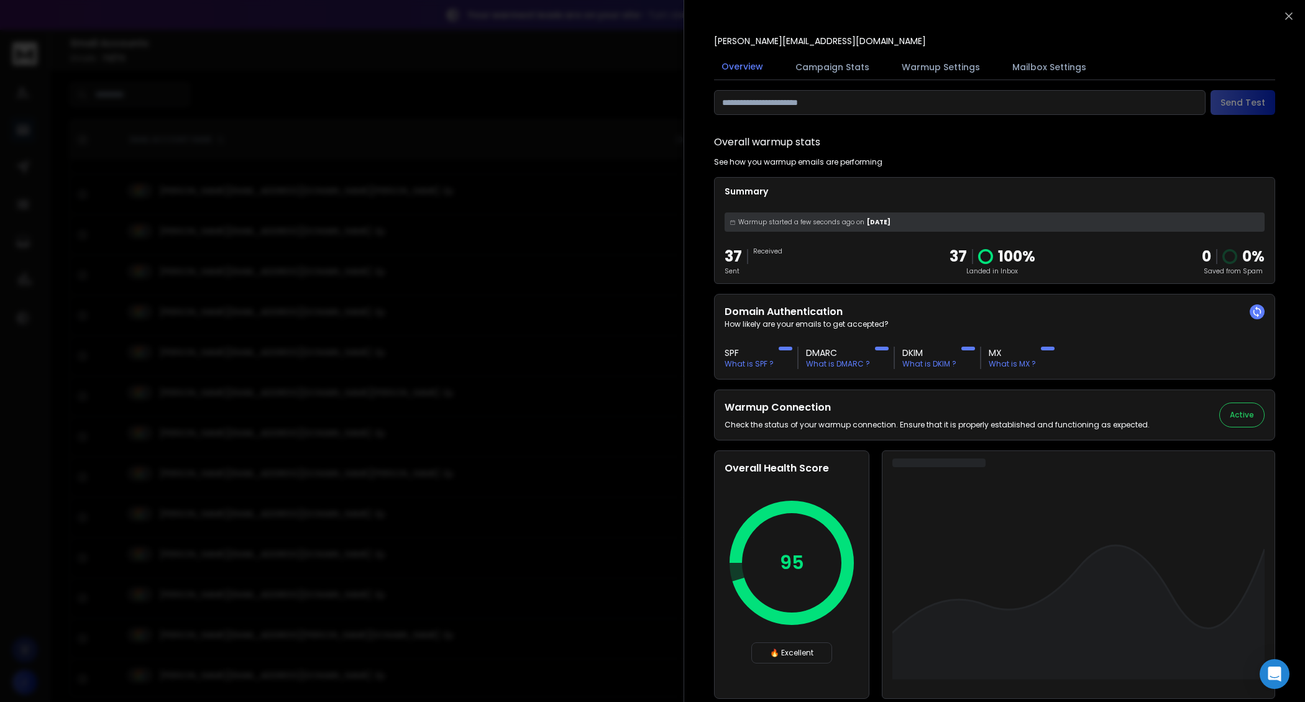
click at [828, 63] on button "Campaign Stats" at bounding box center [832, 66] width 89 height 27
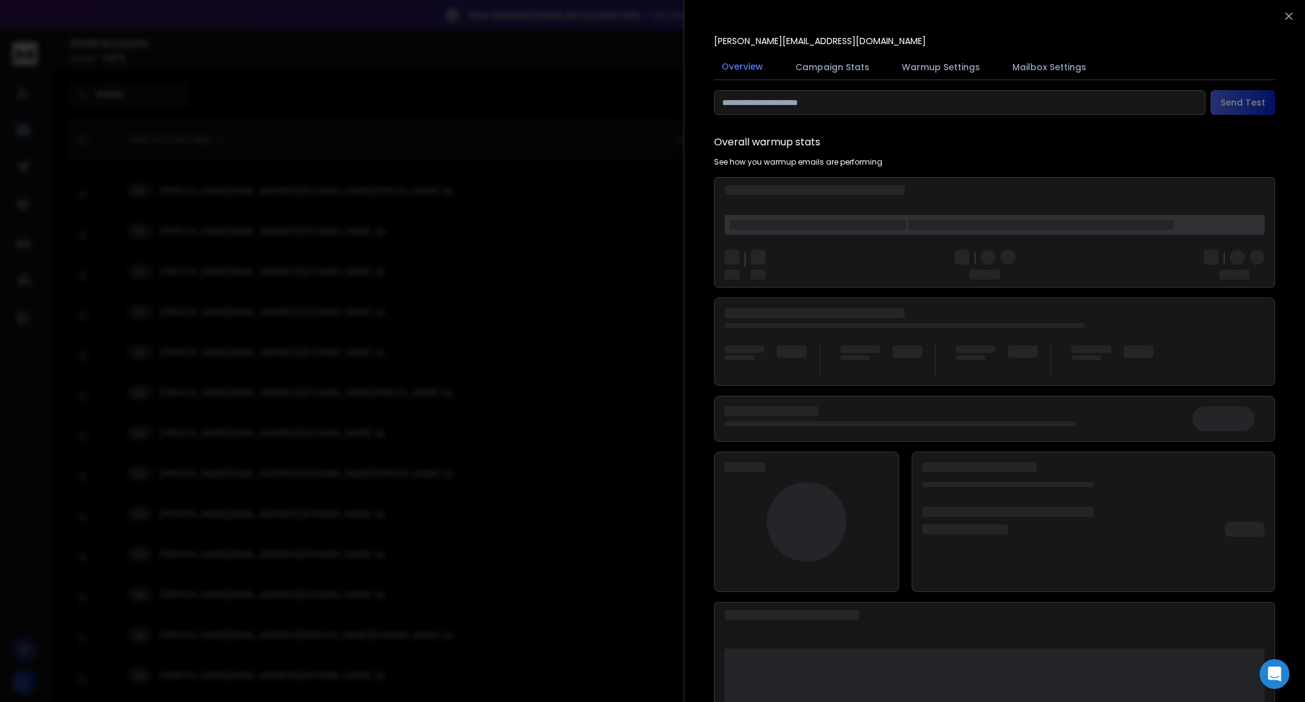
click at [170, 65] on div at bounding box center [652, 351] width 1305 height 702
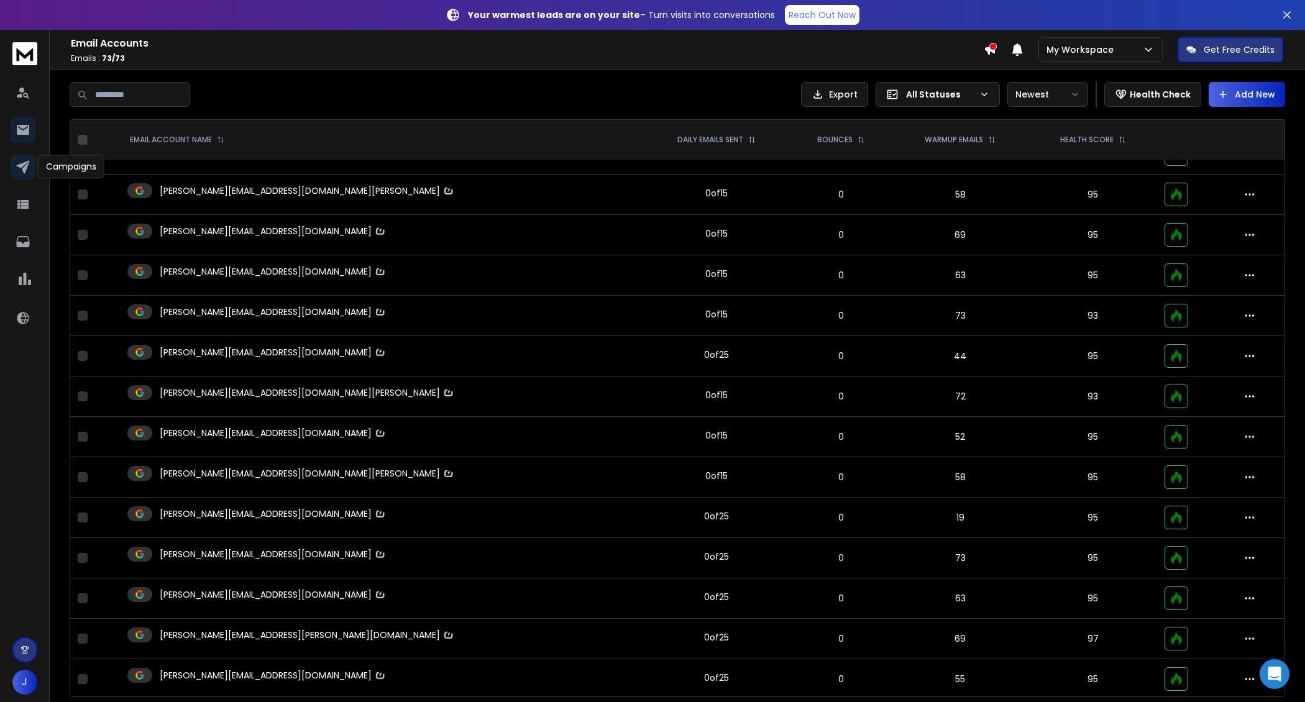
click at [29, 167] on icon at bounding box center [23, 167] width 15 height 15
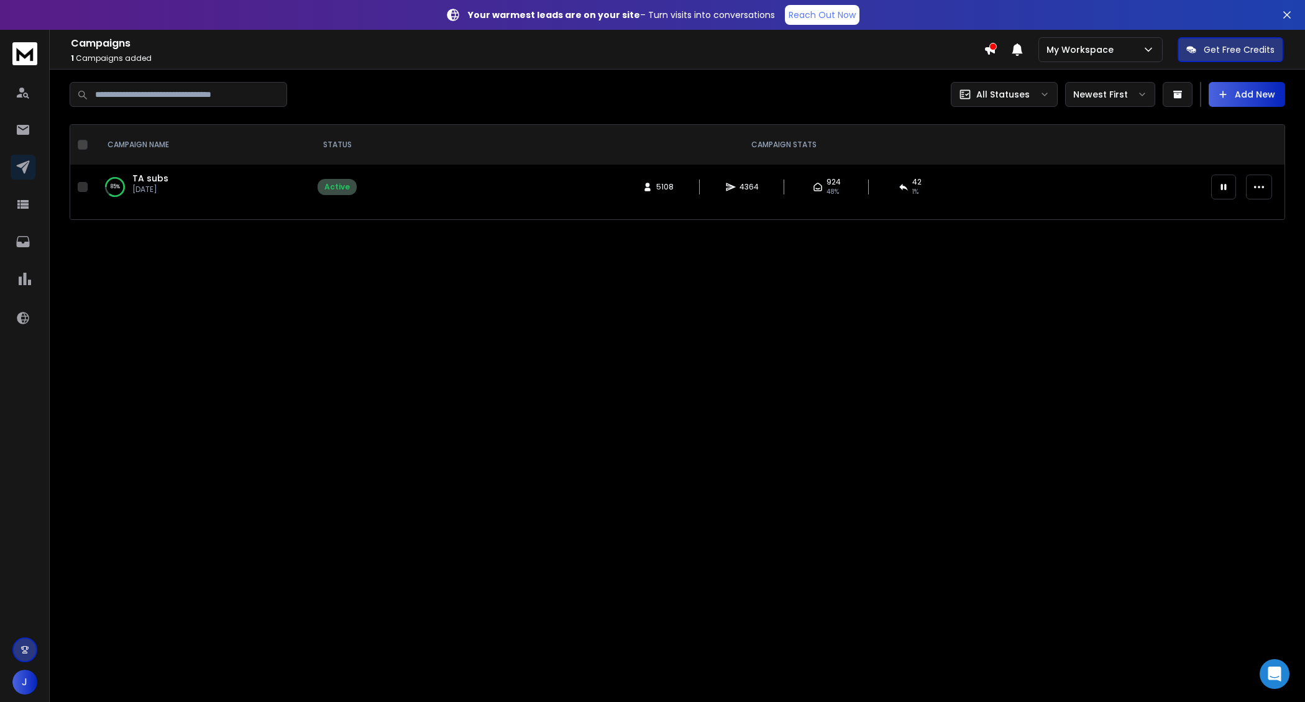
click at [144, 179] on span "TA subs" at bounding box center [150, 178] width 36 height 12
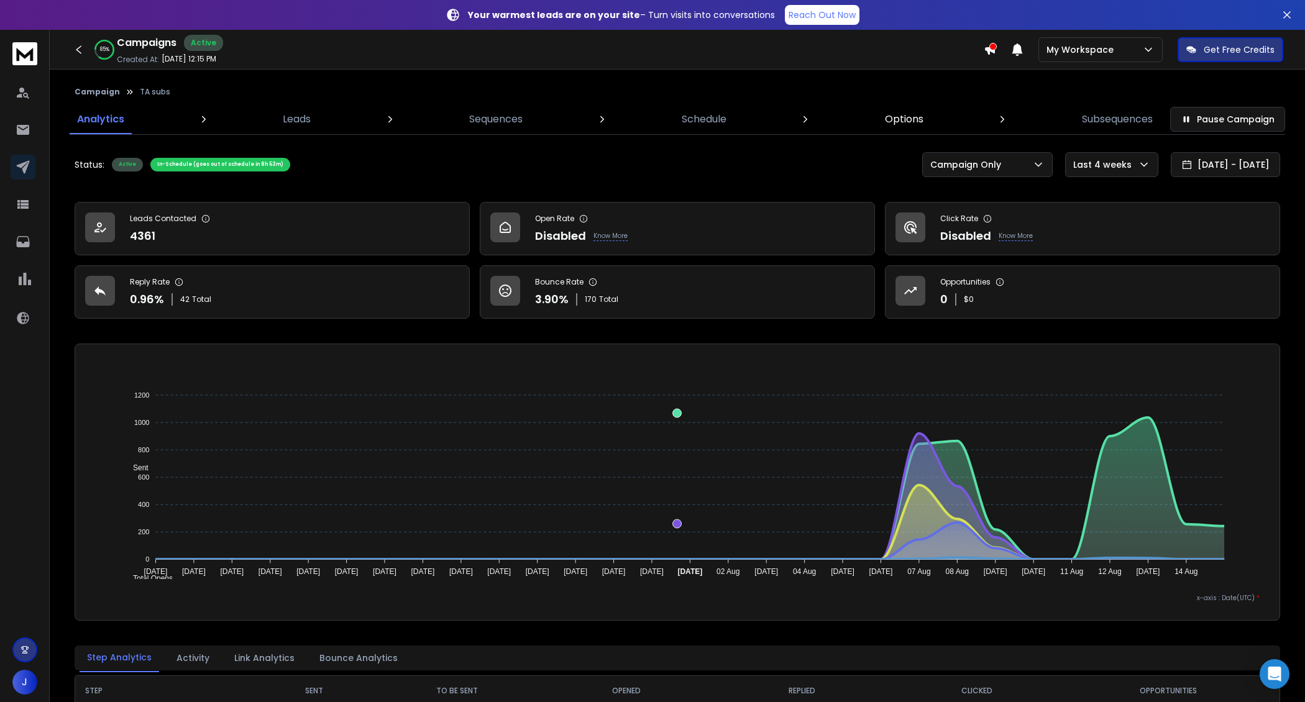
click at [903, 114] on p "Options" at bounding box center [904, 119] width 39 height 15
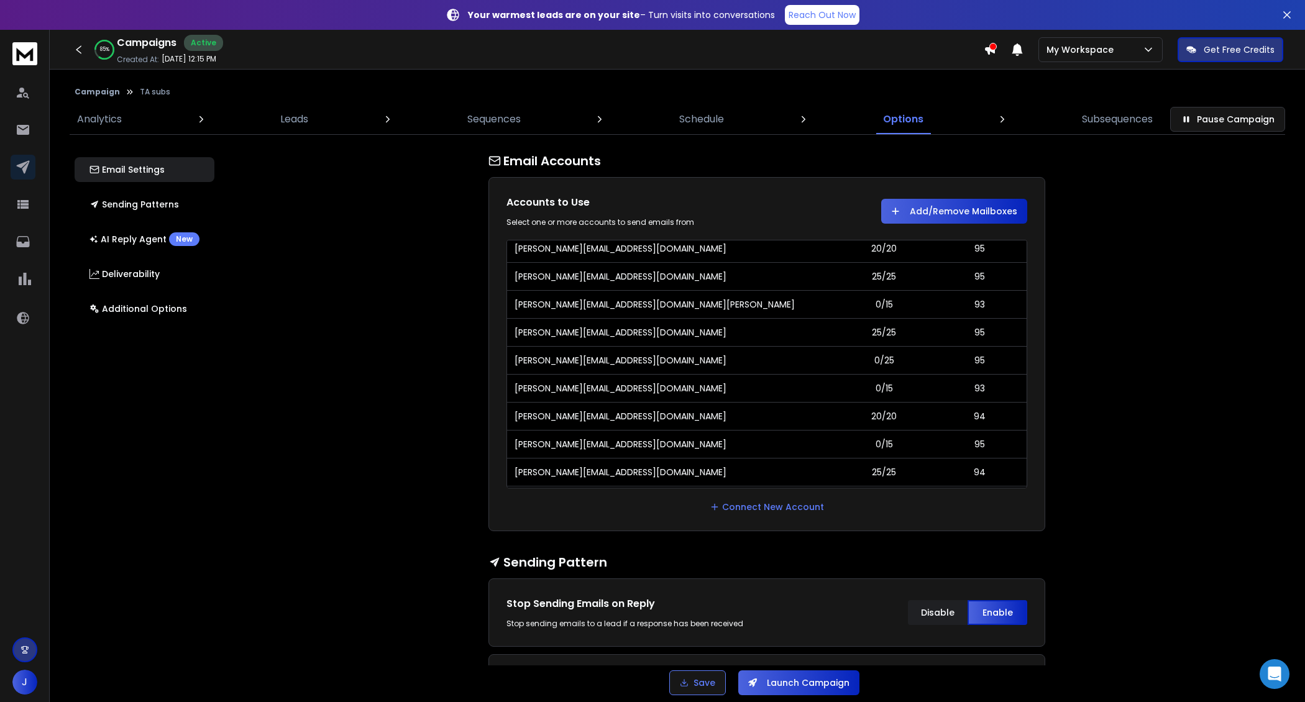
scroll to position [1806, 0]
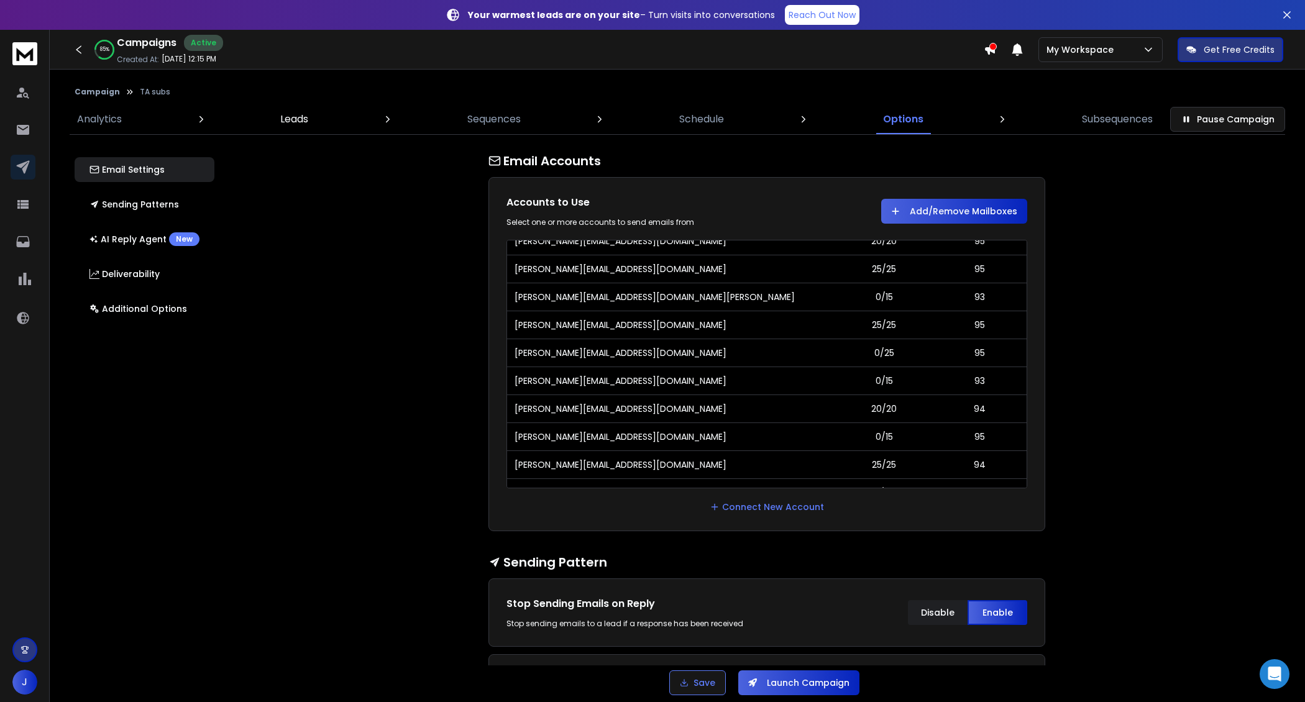
click at [287, 114] on p "Leads" at bounding box center [294, 119] width 28 height 15
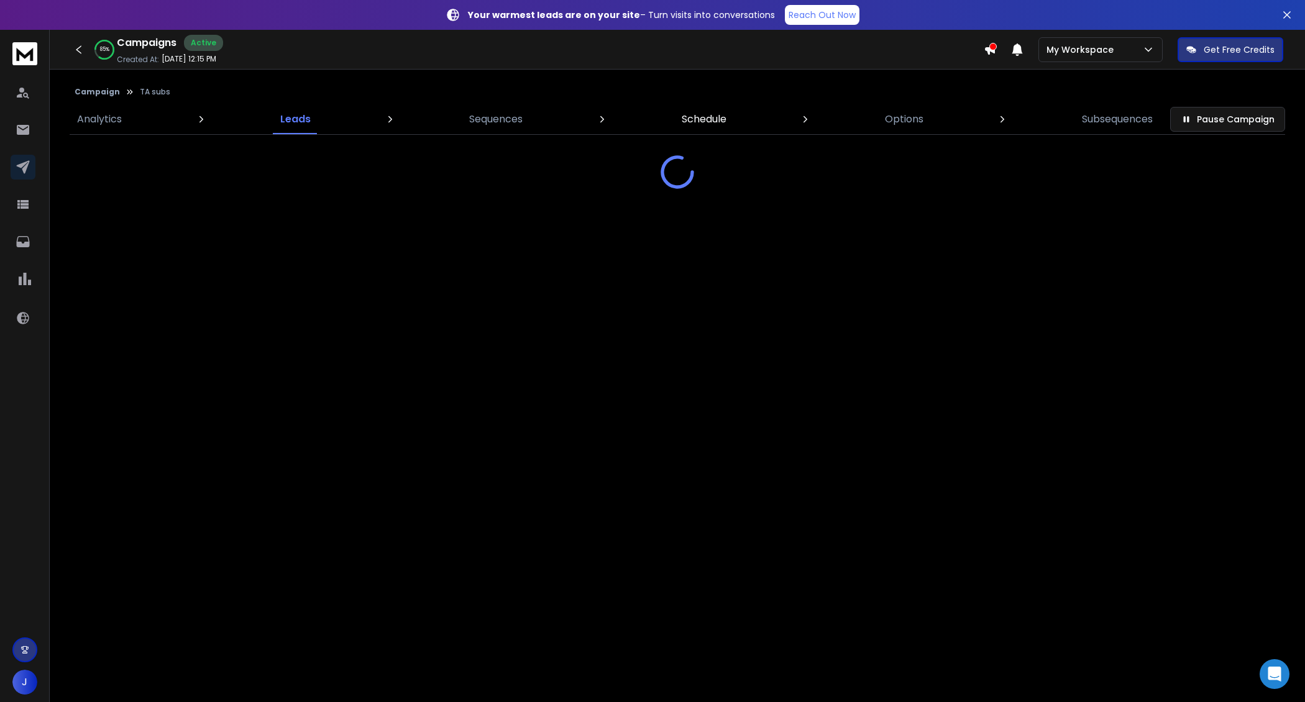
click at [719, 122] on p "Schedule" at bounding box center [704, 119] width 45 height 15
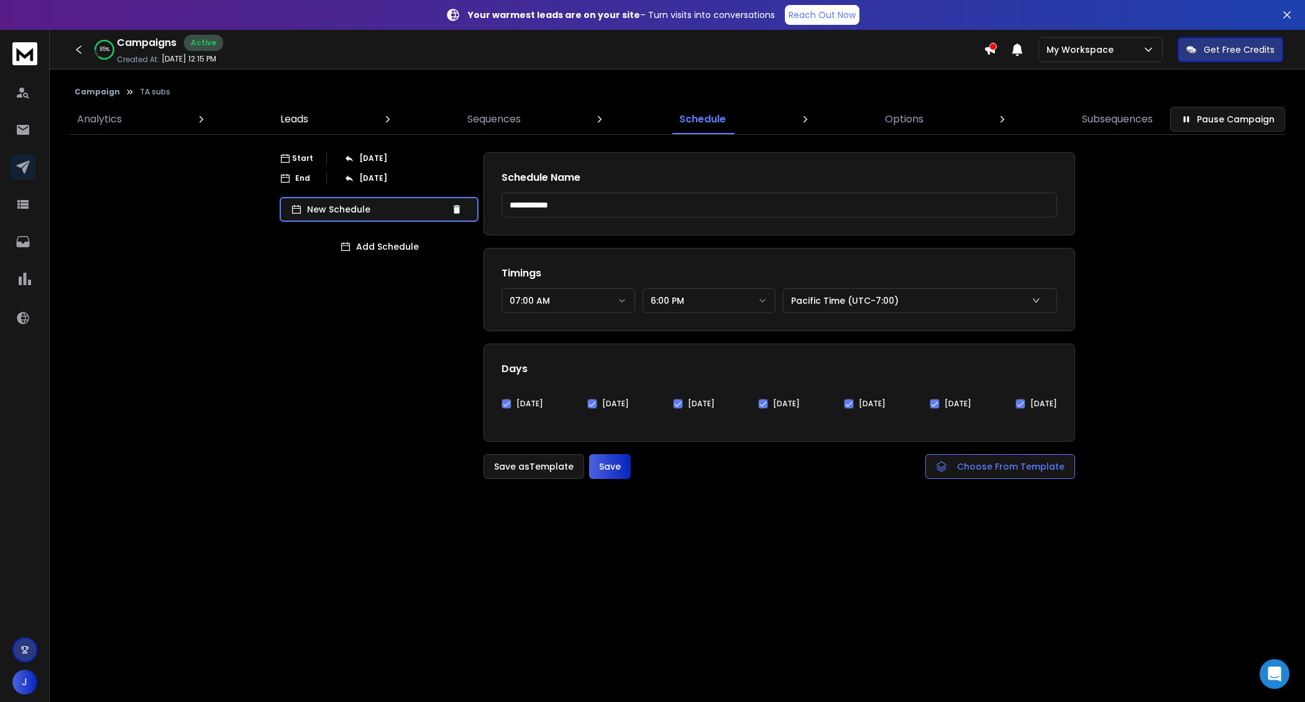
click at [284, 121] on p "Leads" at bounding box center [294, 119] width 28 height 15
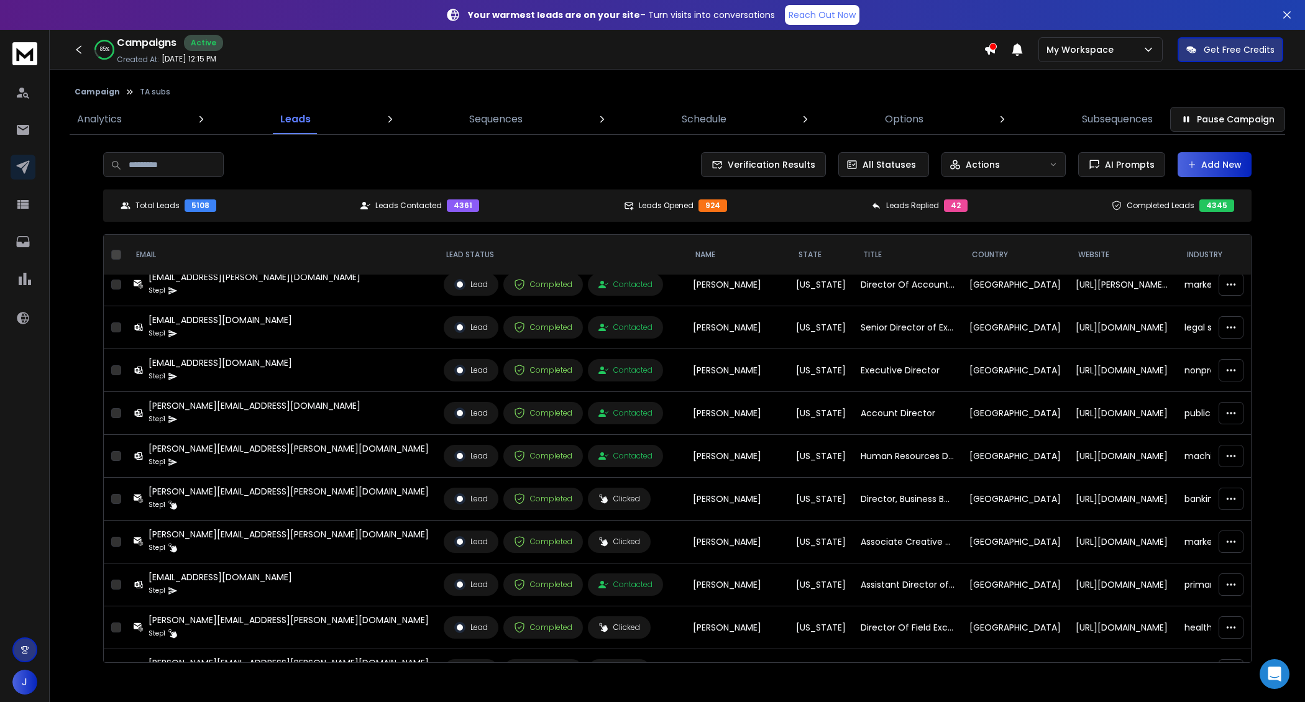
scroll to position [1688, 0]
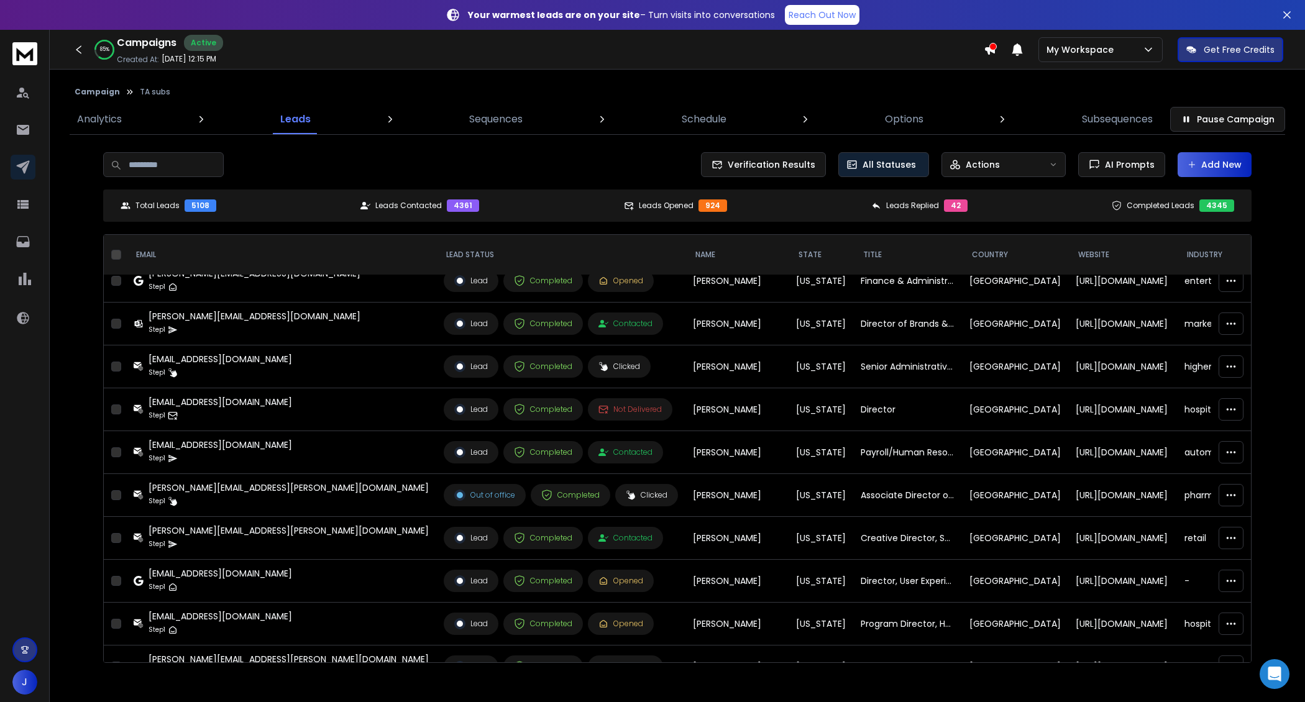
click at [916, 173] on button "All Statuses" at bounding box center [884, 164] width 91 height 25
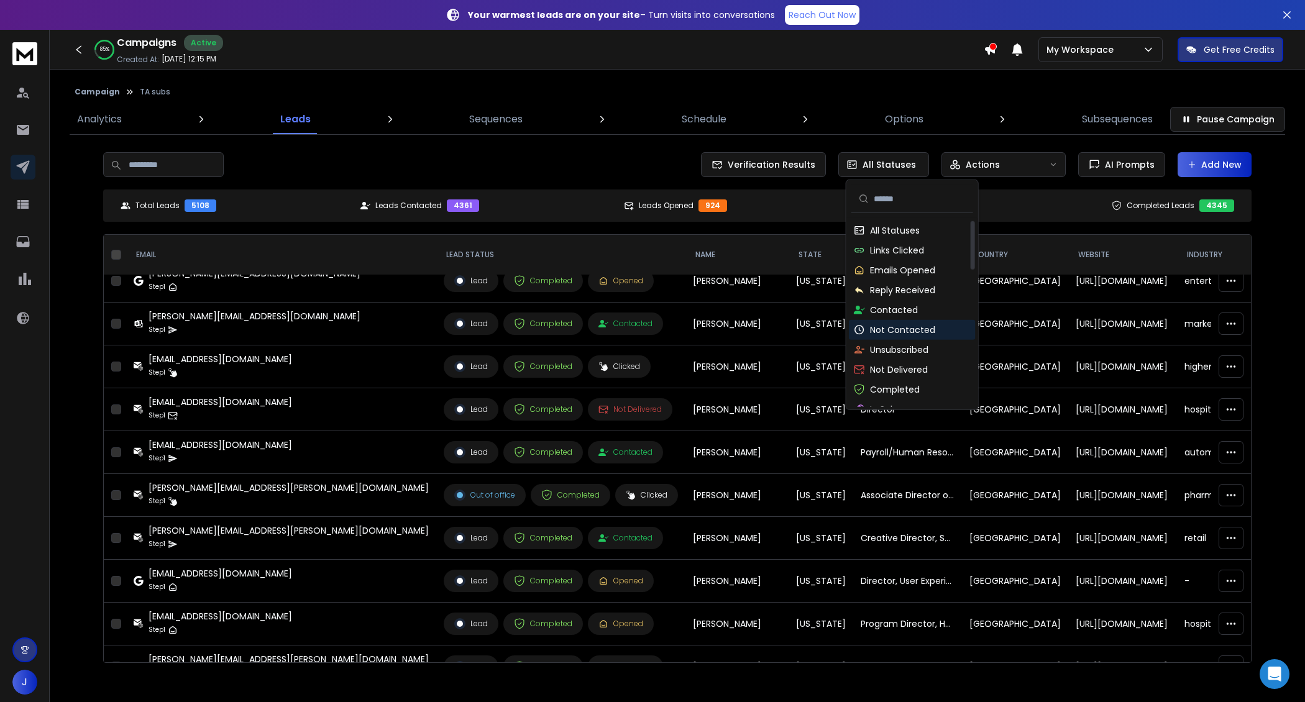
click at [916, 329] on p "Not Contacted" at bounding box center [902, 330] width 65 height 12
